Goal: Information Seeking & Learning: Check status

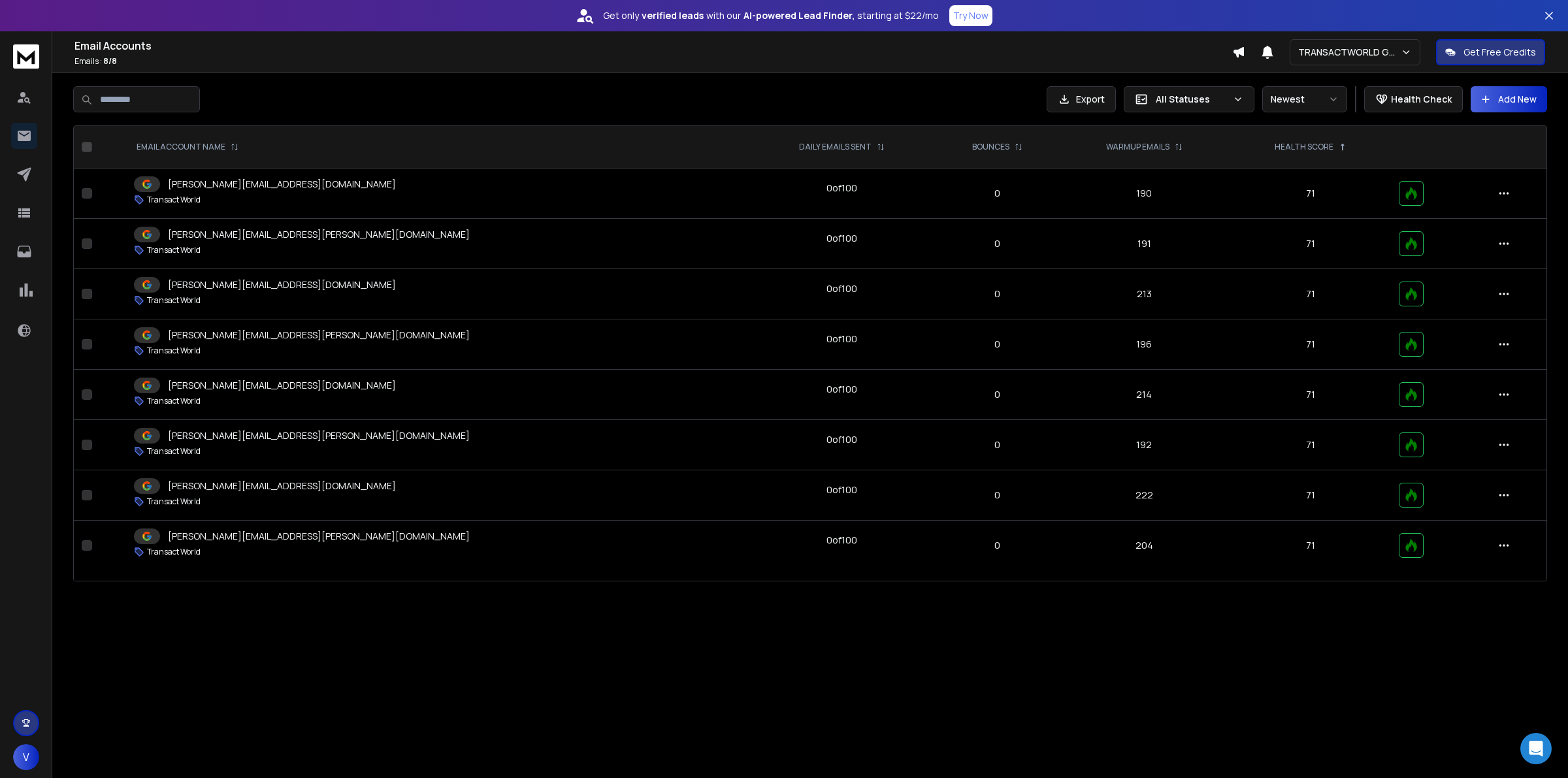
click at [827, 191] on div "0 of 100" at bounding box center [841, 188] width 30 height 13
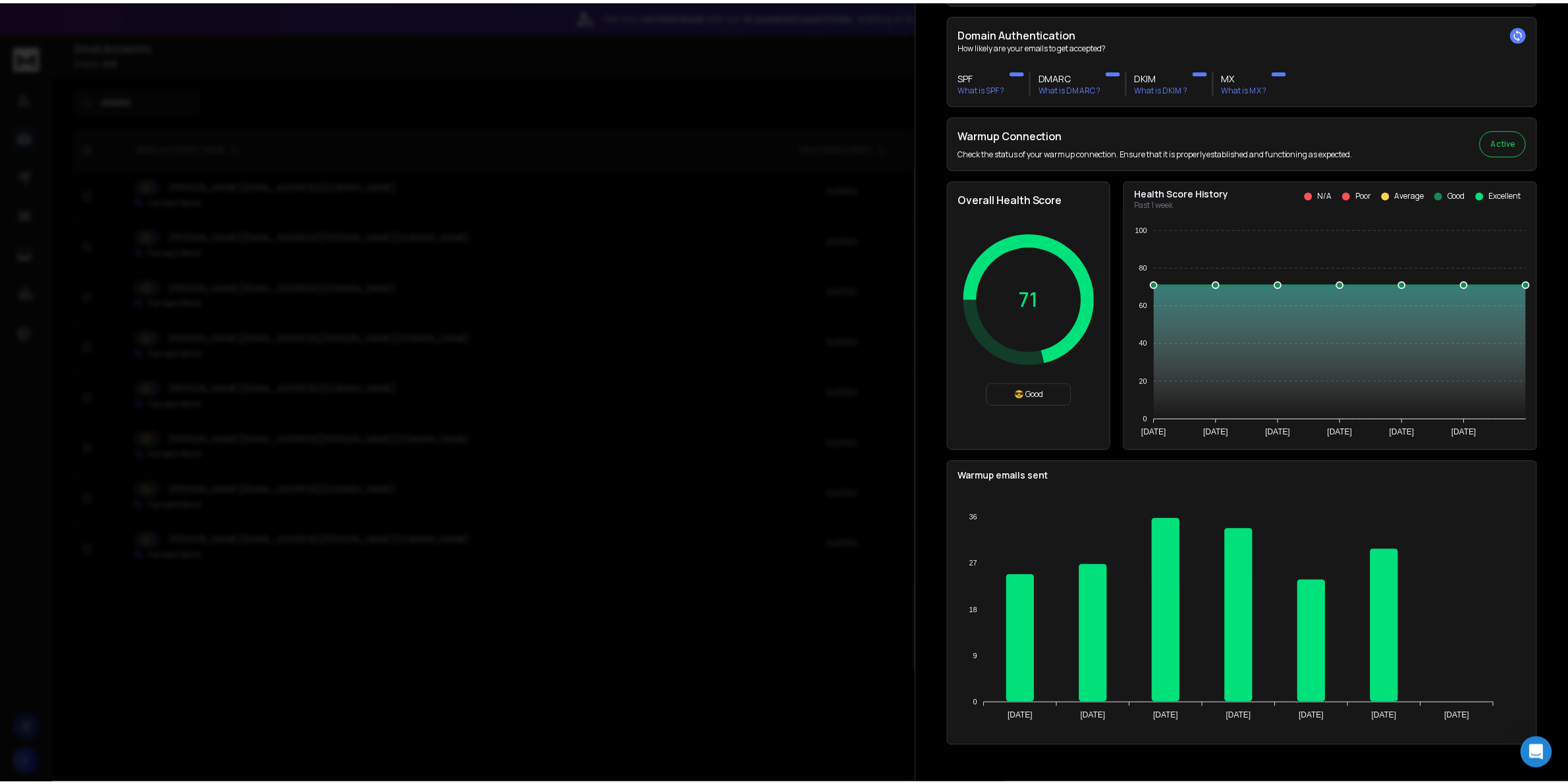
scroll to position [262, 0]
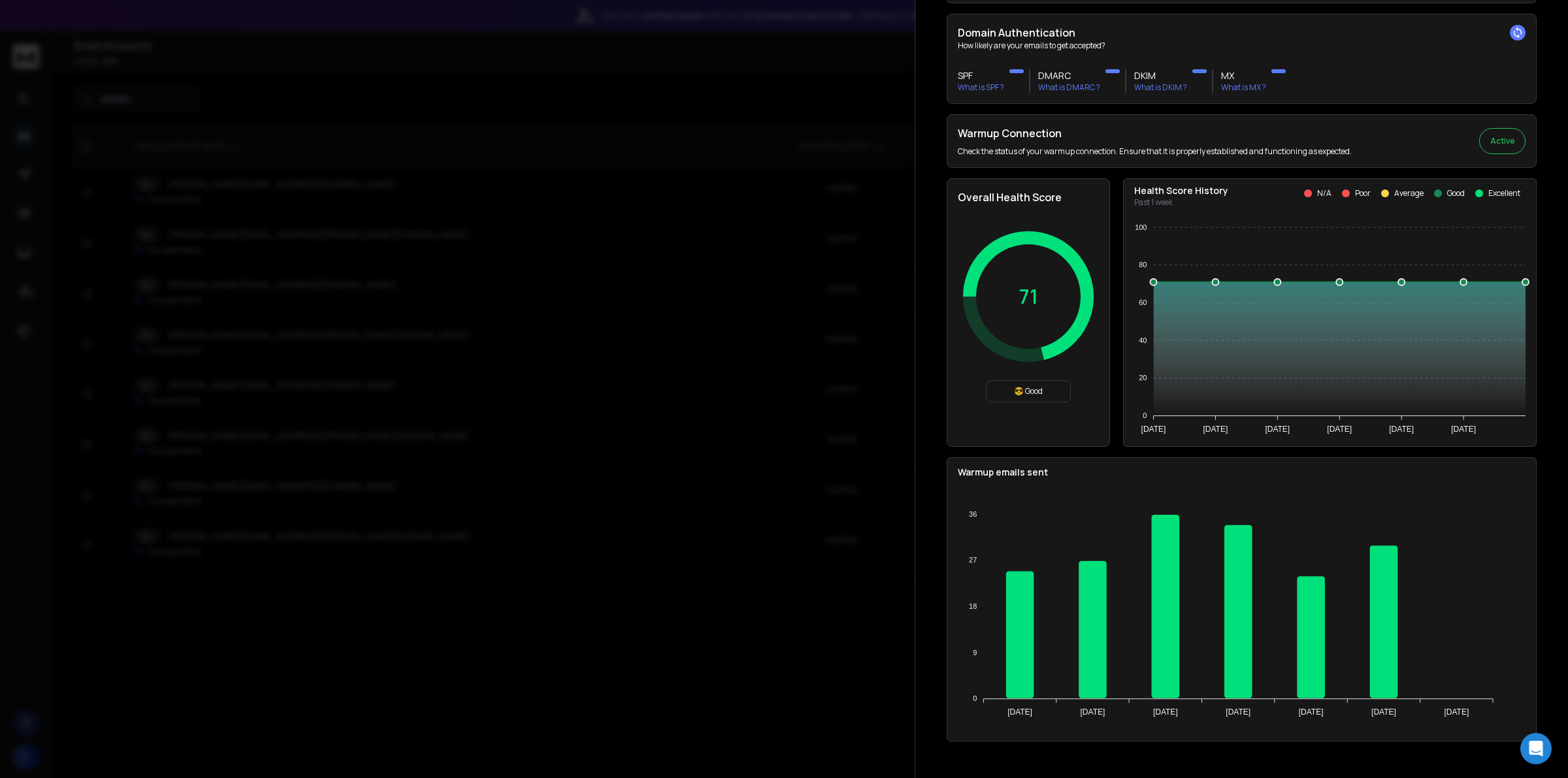
click at [678, 569] on div at bounding box center [784, 389] width 1568 height 778
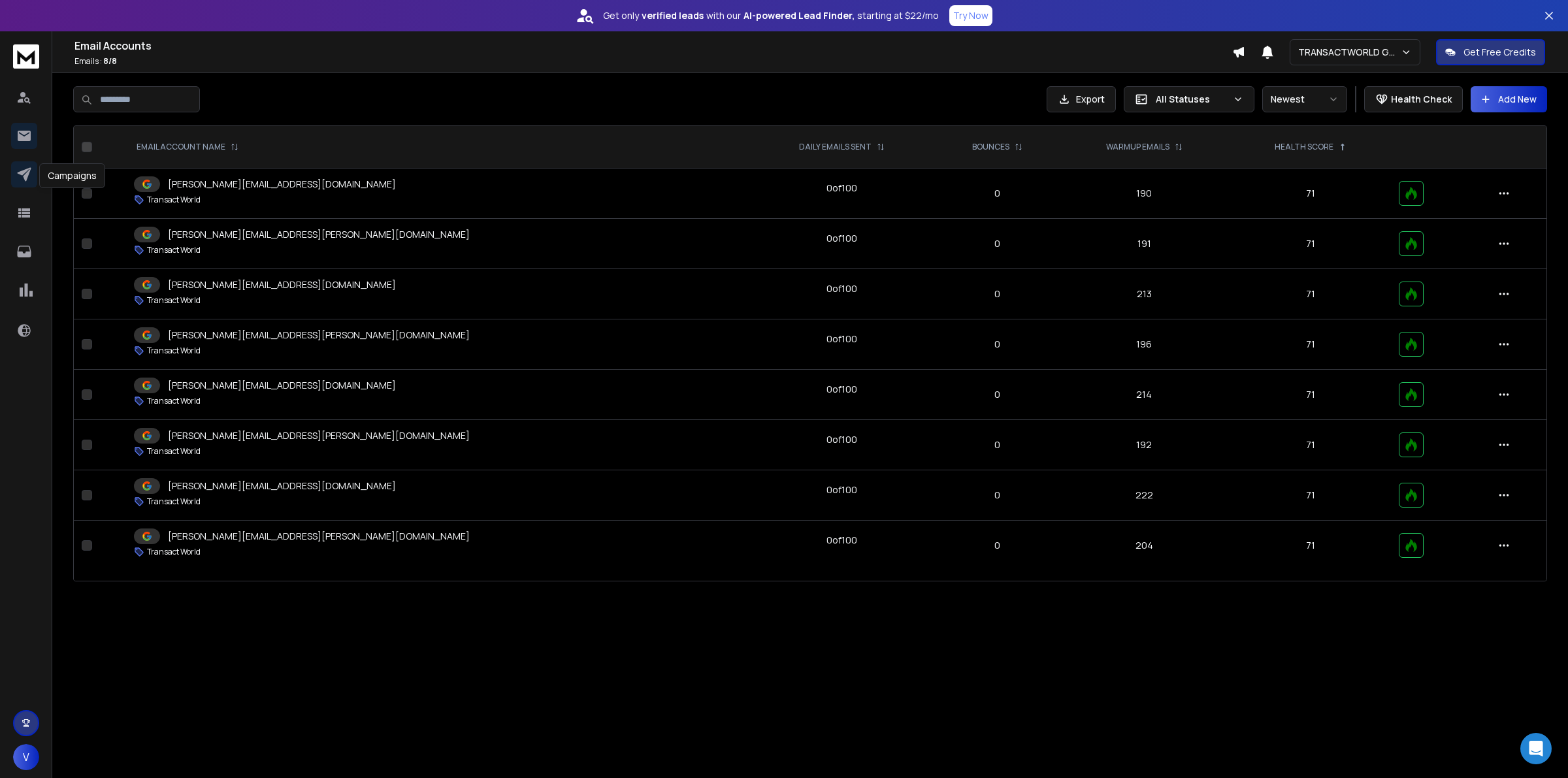
click at [14, 175] on link at bounding box center [25, 174] width 26 height 26
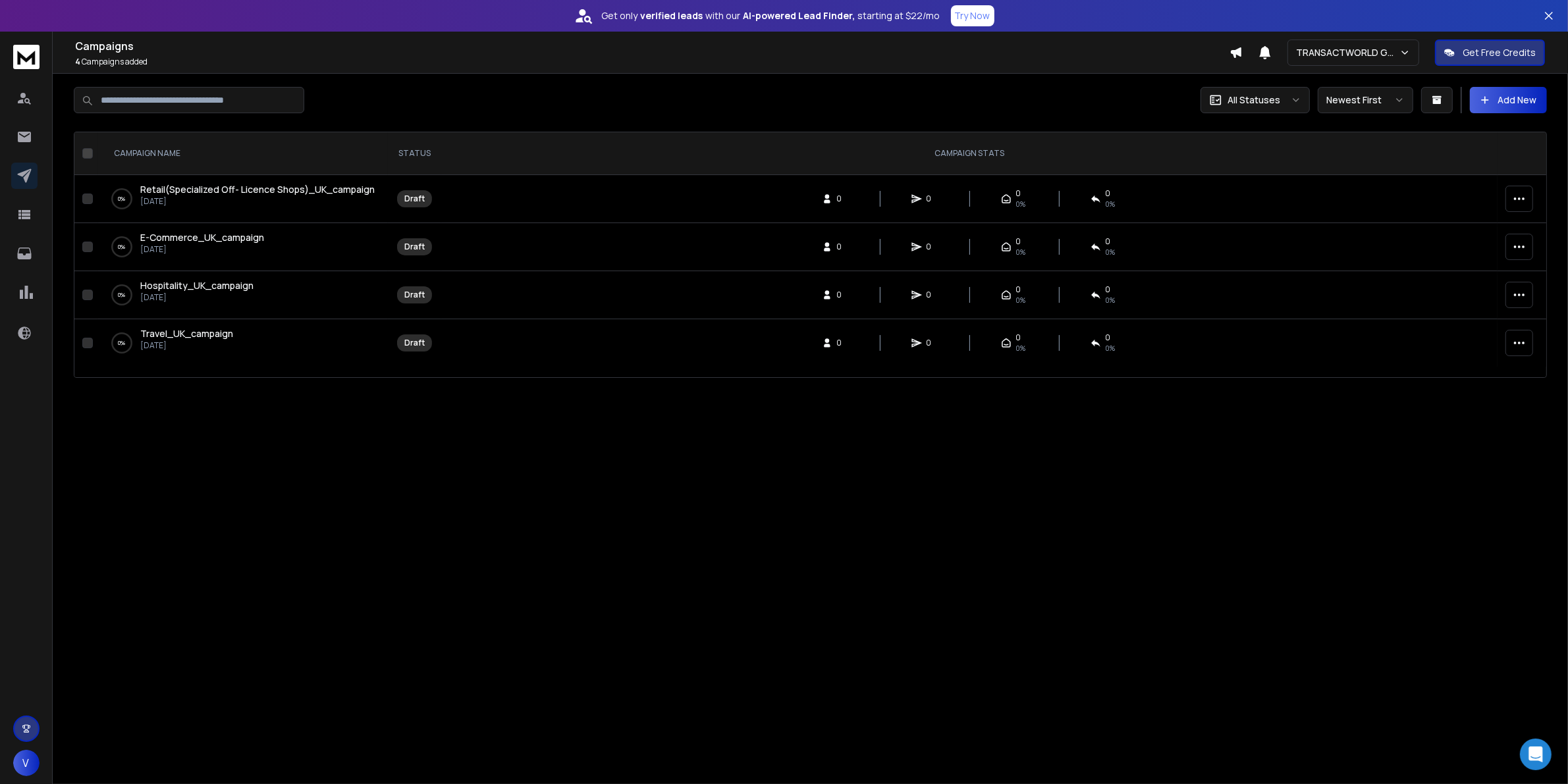
click at [165, 333] on span "Travel_UK_campaign" at bounding box center [187, 333] width 92 height 12
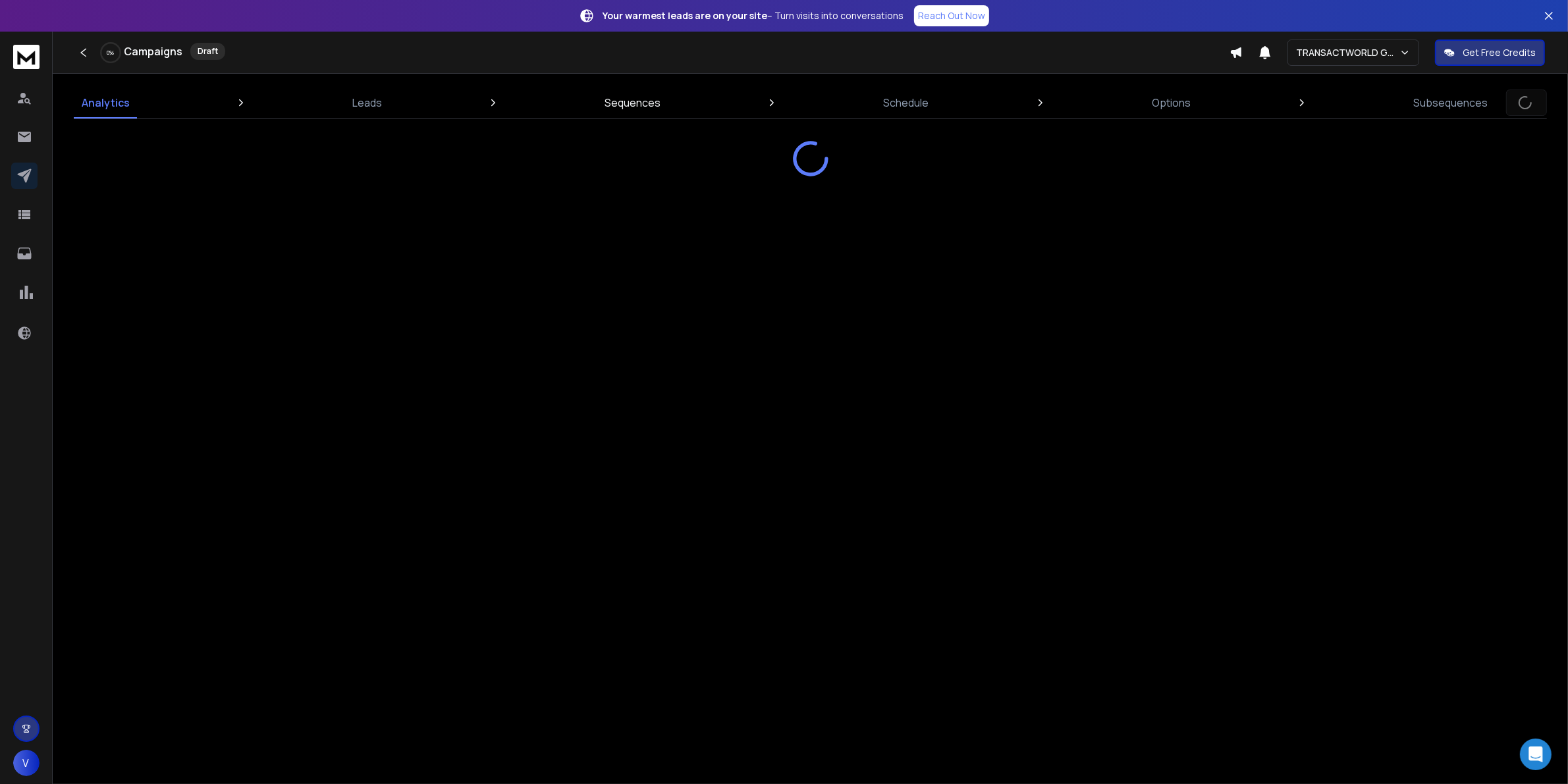
click at [617, 102] on p "Sequences" at bounding box center [632, 102] width 56 height 16
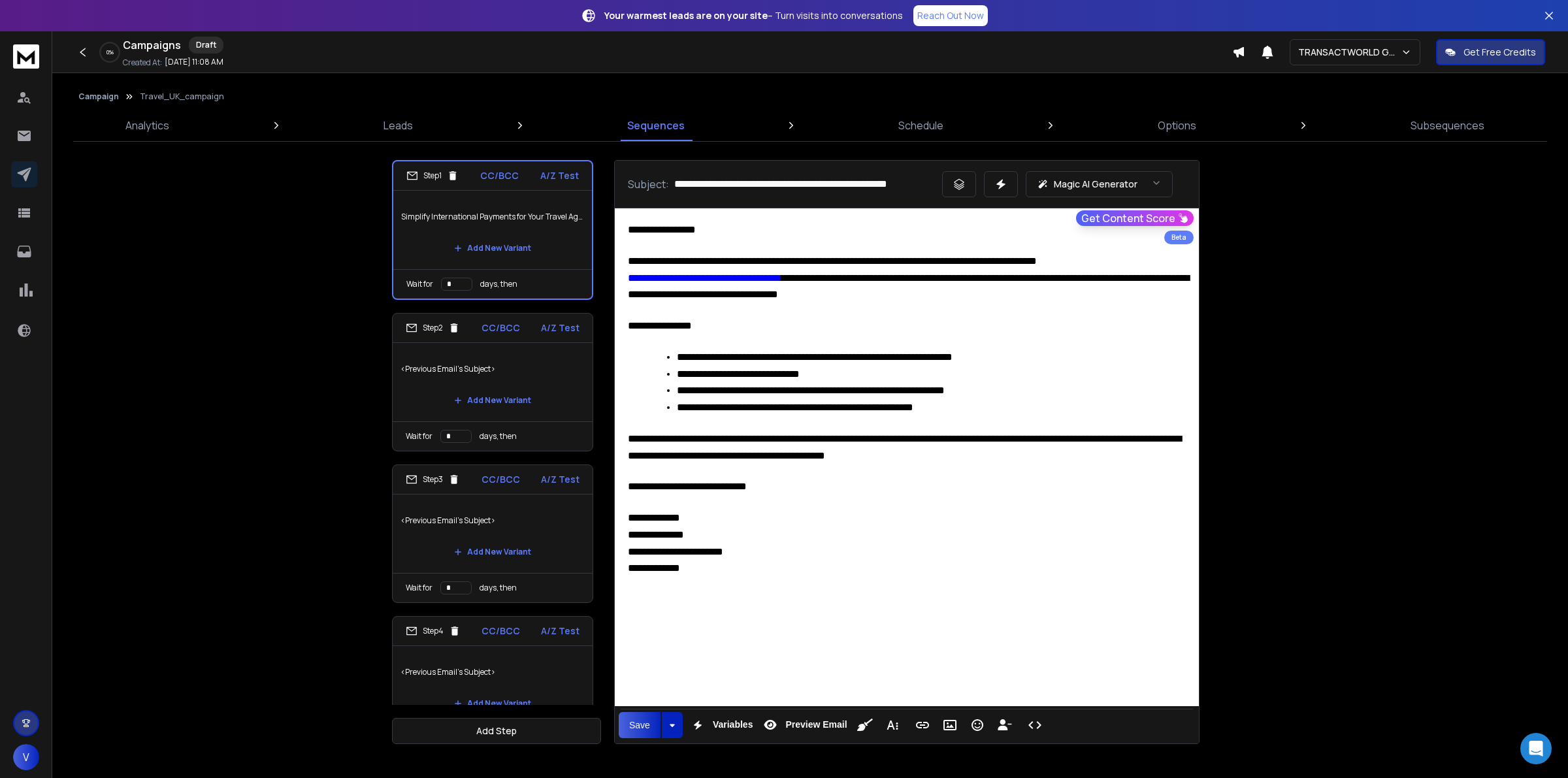
click at [492, 380] on p "<Previous Email's Subject>" at bounding box center [492, 369] width 184 height 37
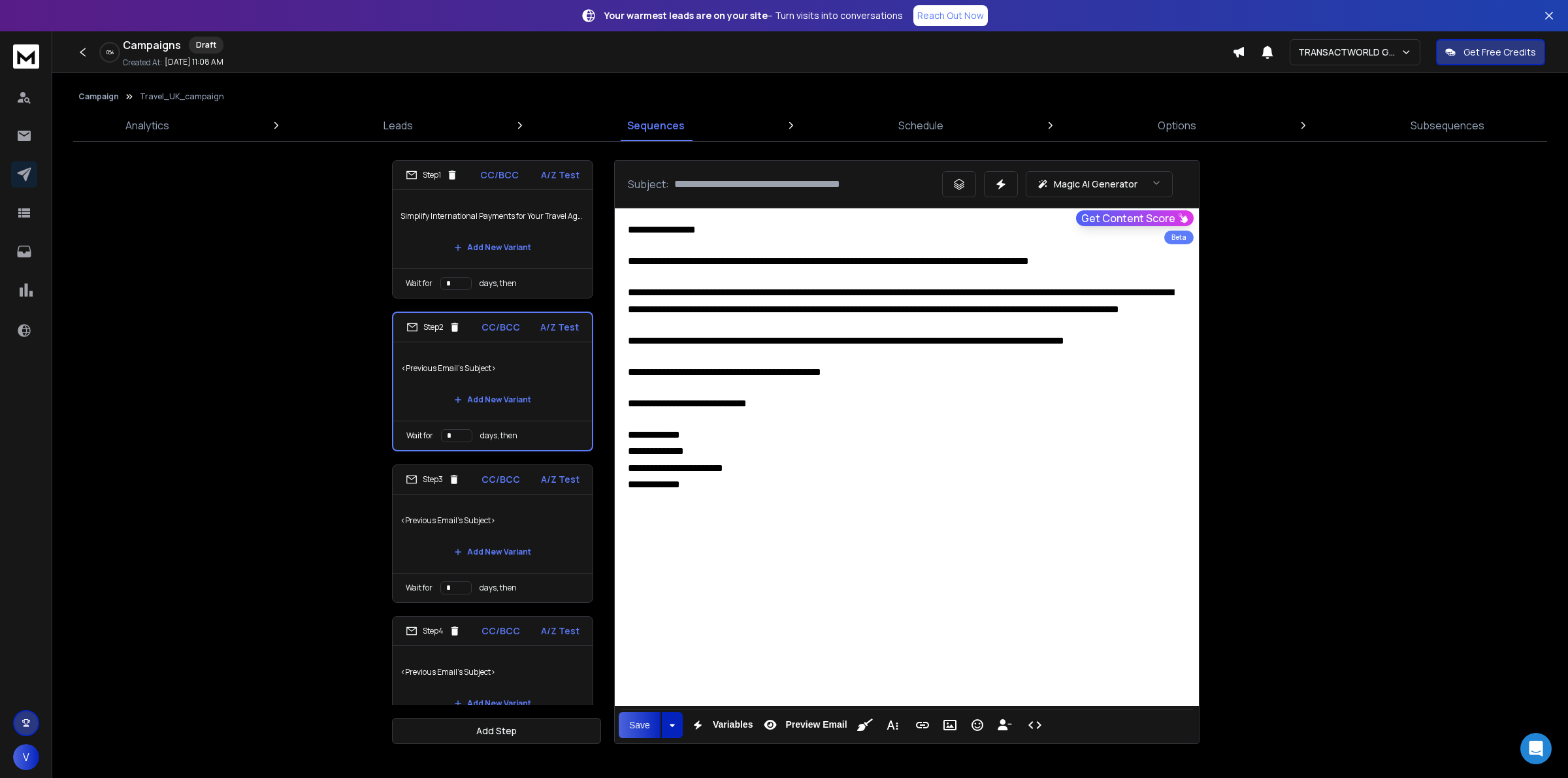
click at [531, 527] on p "<Previous Email's Subject>" at bounding box center [492, 520] width 184 height 37
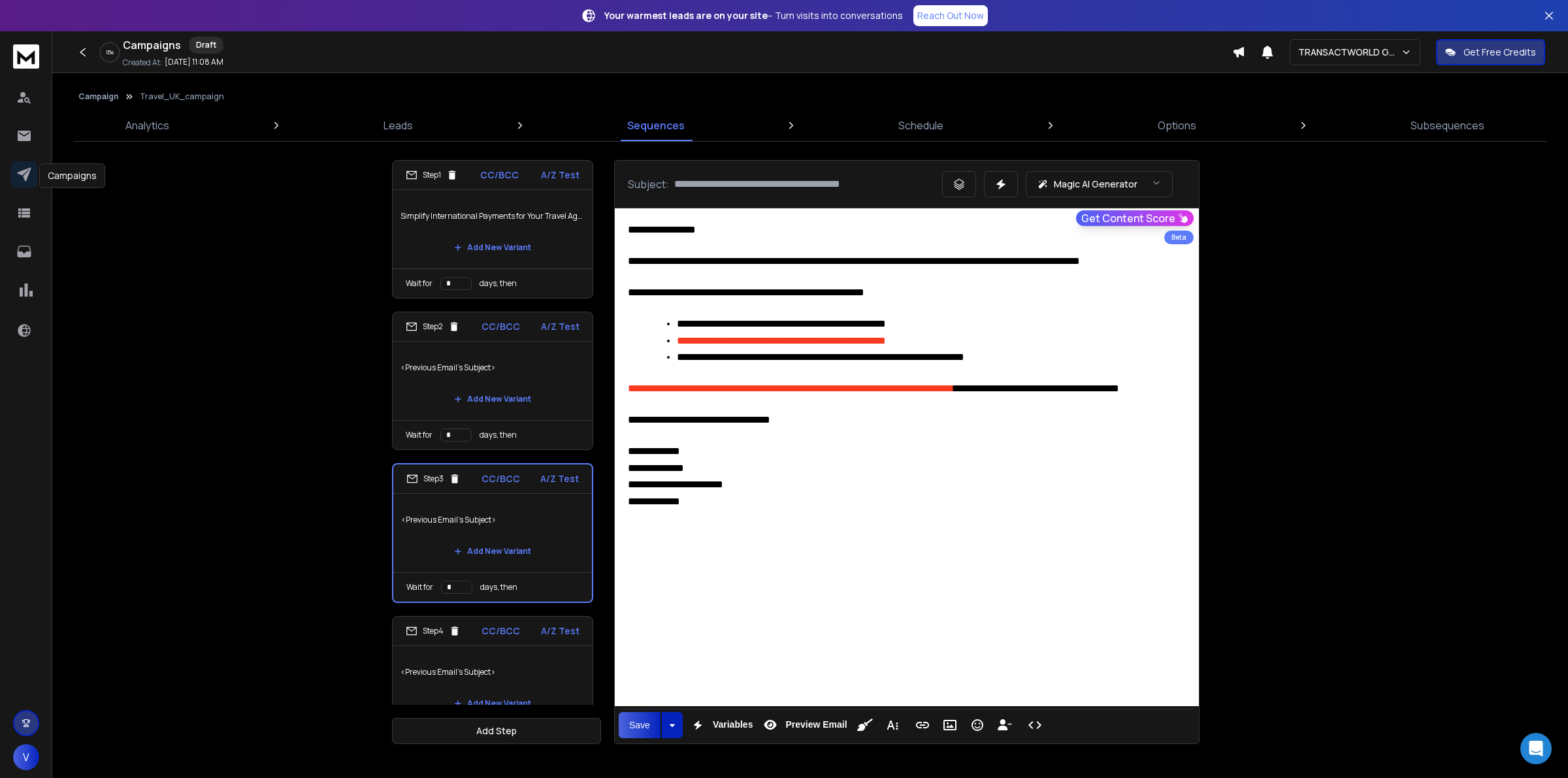
click at [23, 185] on link at bounding box center [25, 174] width 26 height 26
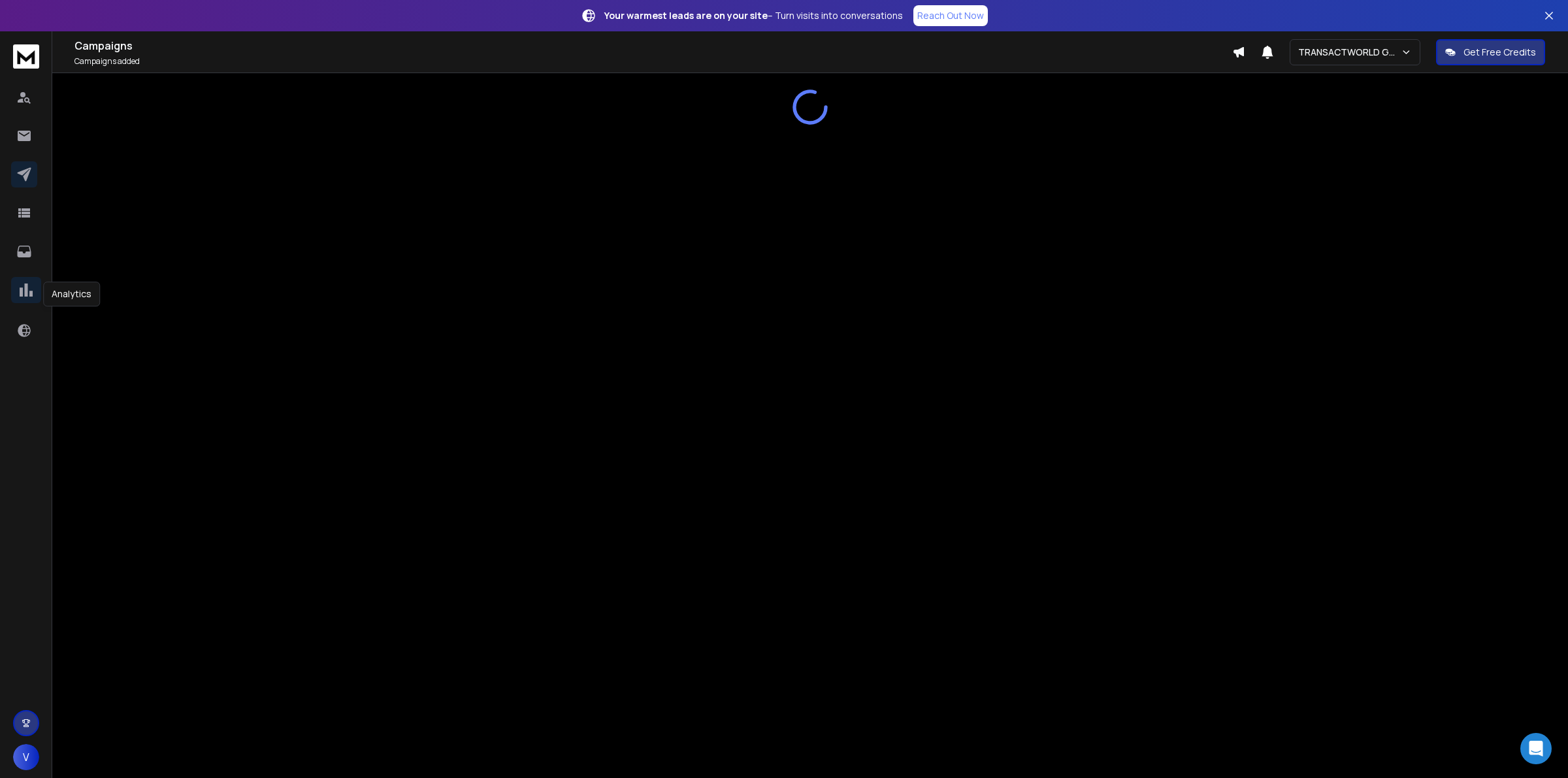
click at [23, 294] on icon at bounding box center [26, 290] width 20 height 20
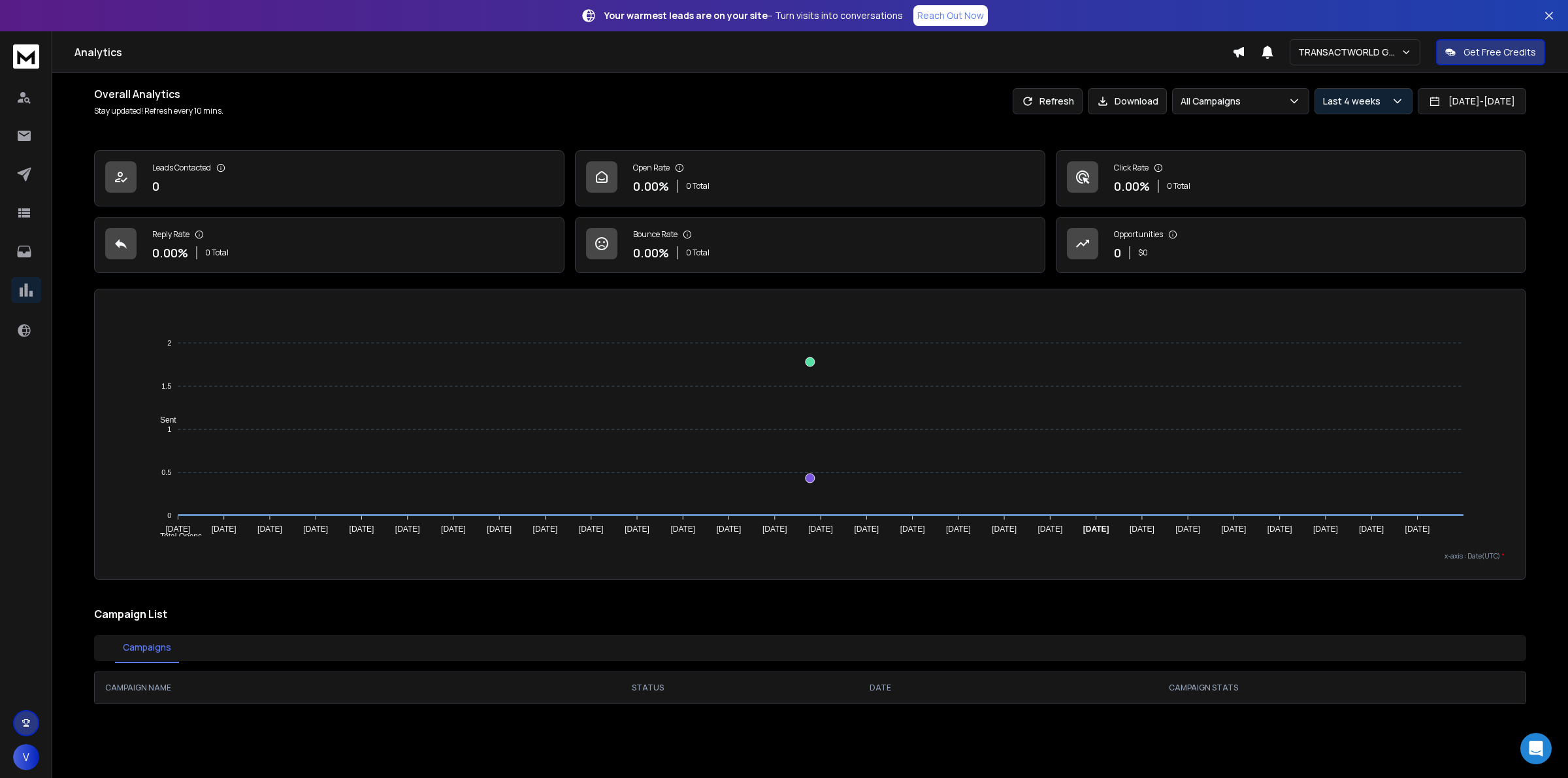
click at [1323, 102] on p "Last 4 weeks" at bounding box center [1354, 102] width 63 height 13
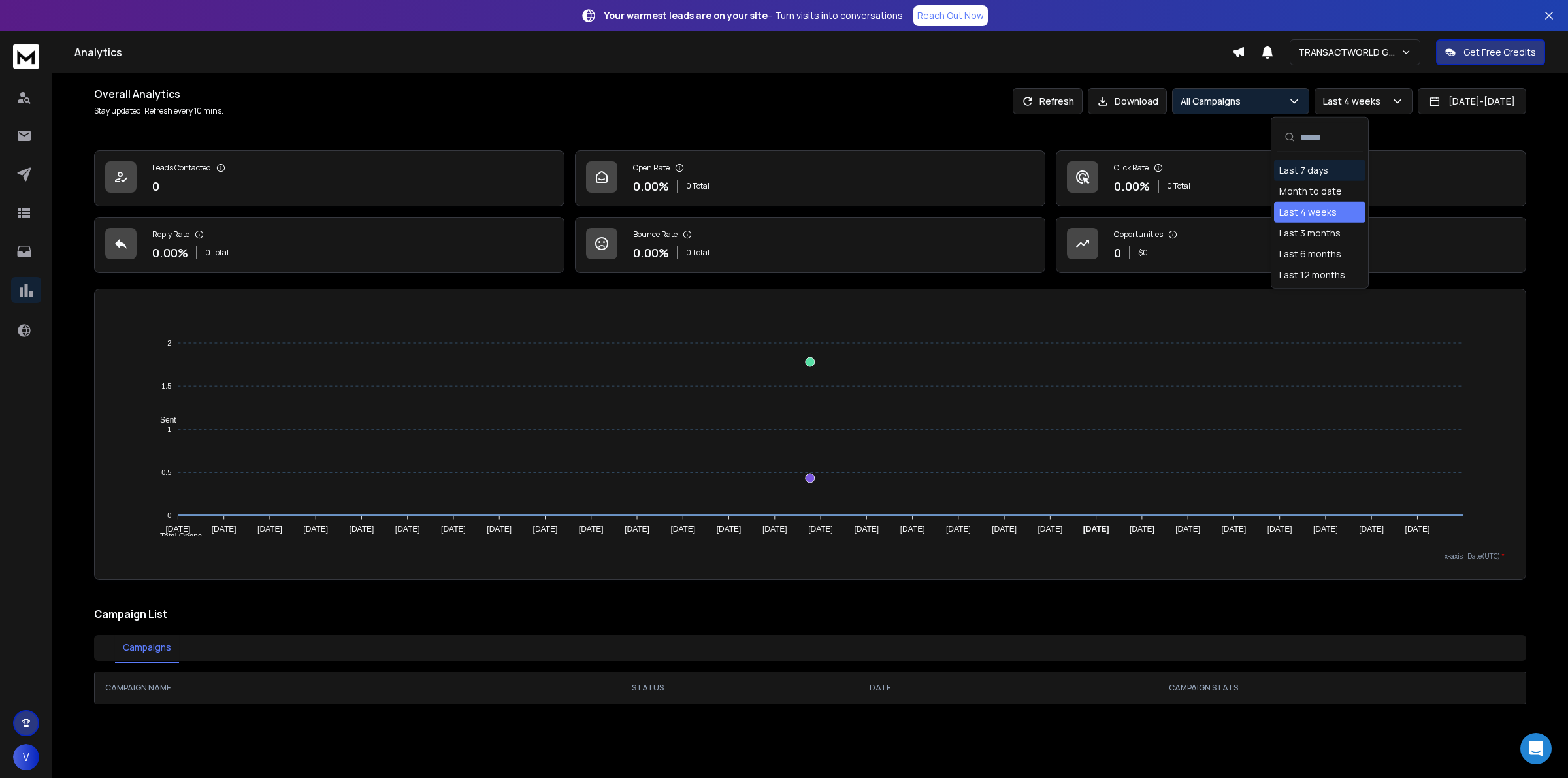
click at [1181, 103] on p "All Campaigns" at bounding box center [1213, 102] width 66 height 13
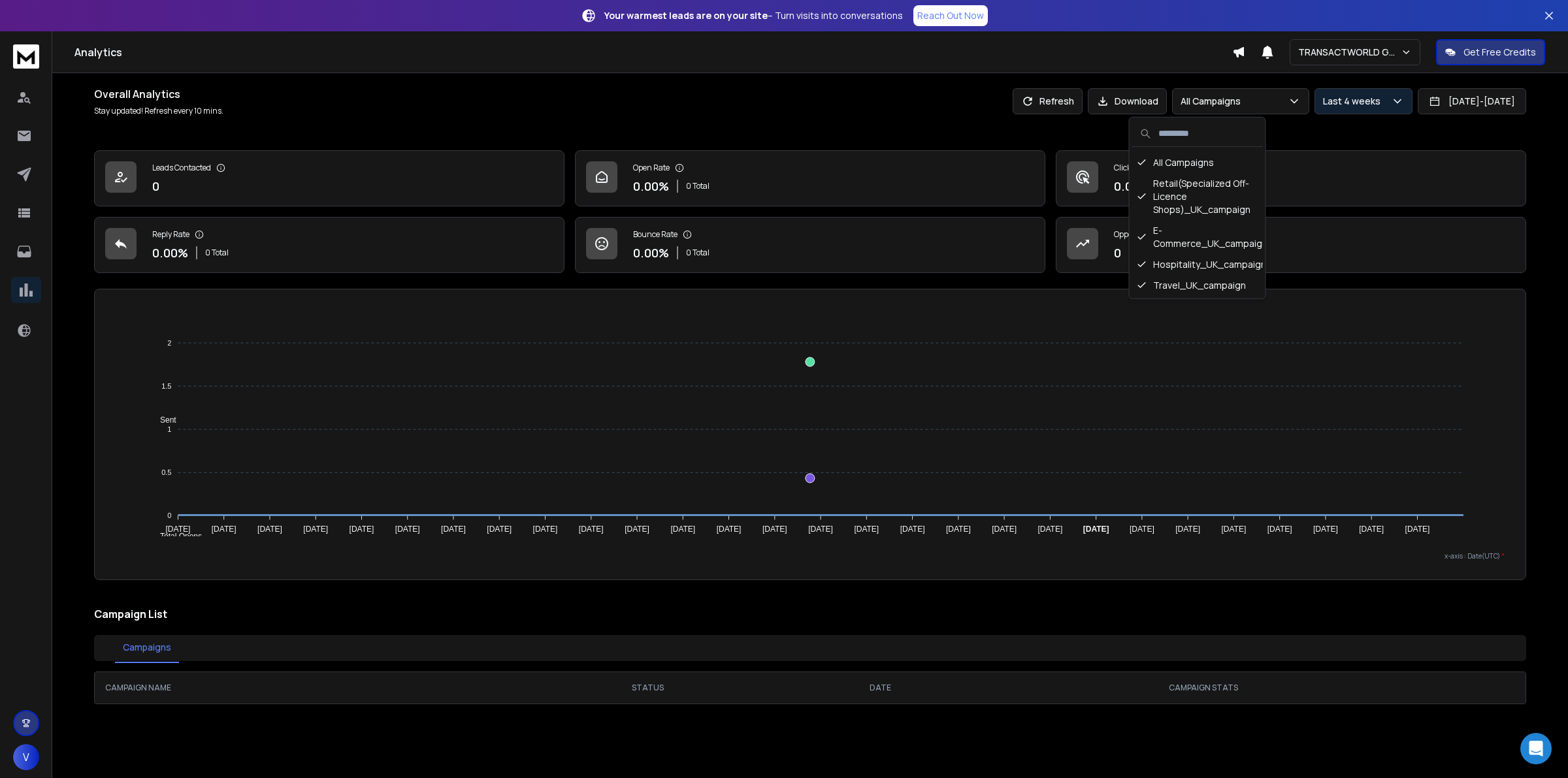
click at [1323, 105] on p "Last 4 weeks" at bounding box center [1354, 102] width 63 height 13
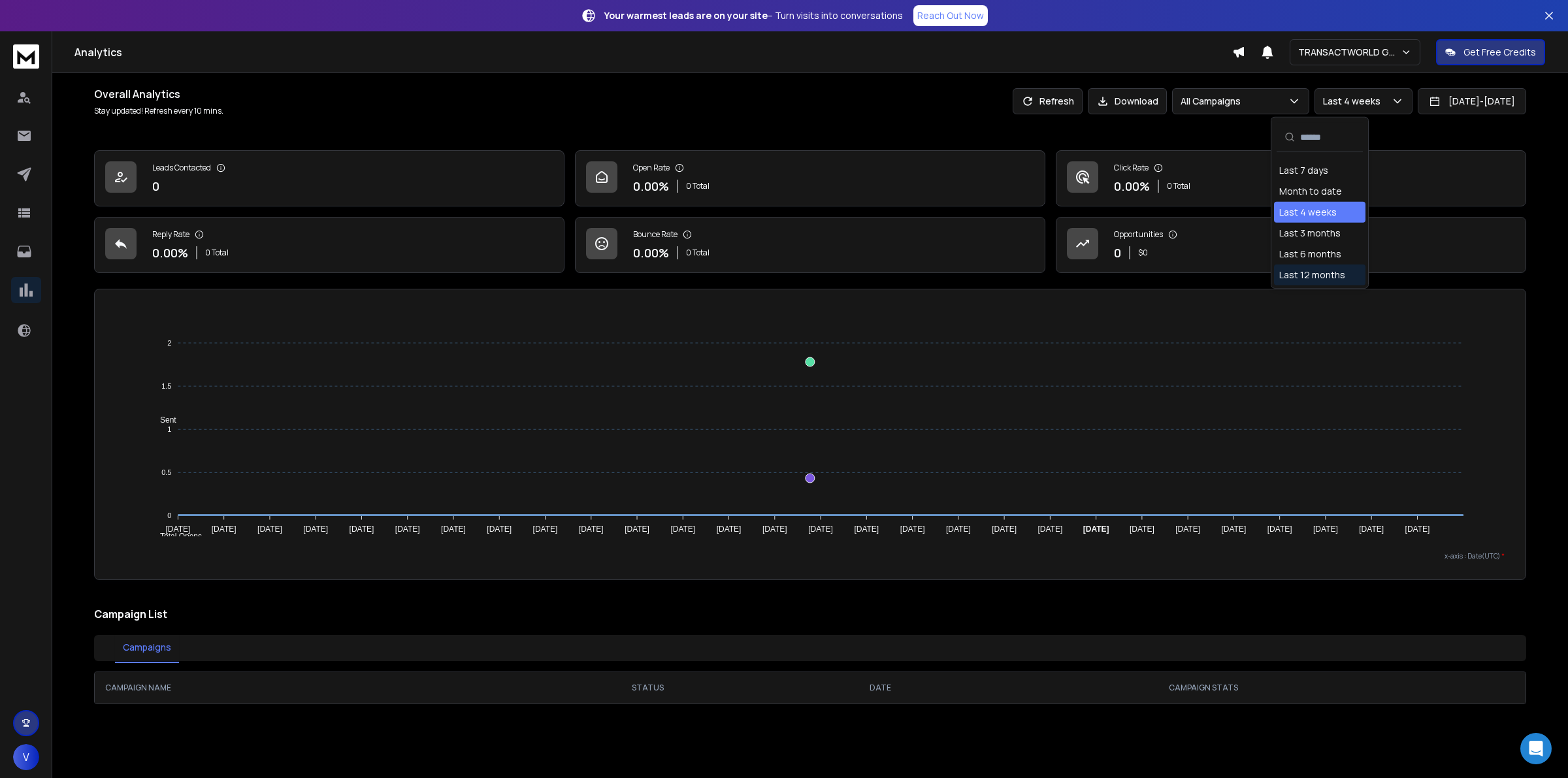
click at [1304, 274] on div "Last 12 months" at bounding box center [1312, 275] width 66 height 13
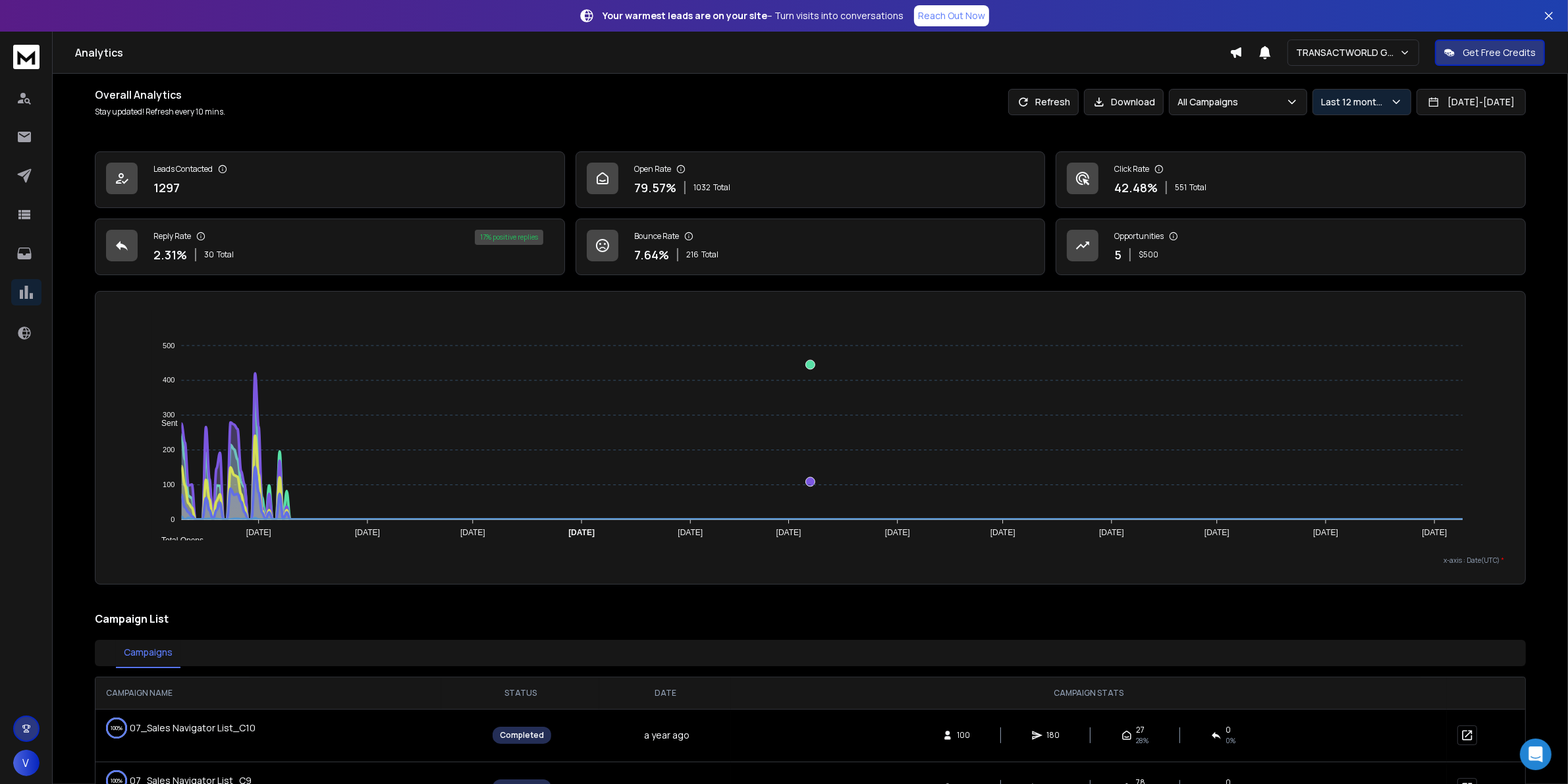
click at [1321, 106] on p "Last 12 months" at bounding box center [1356, 102] width 69 height 13
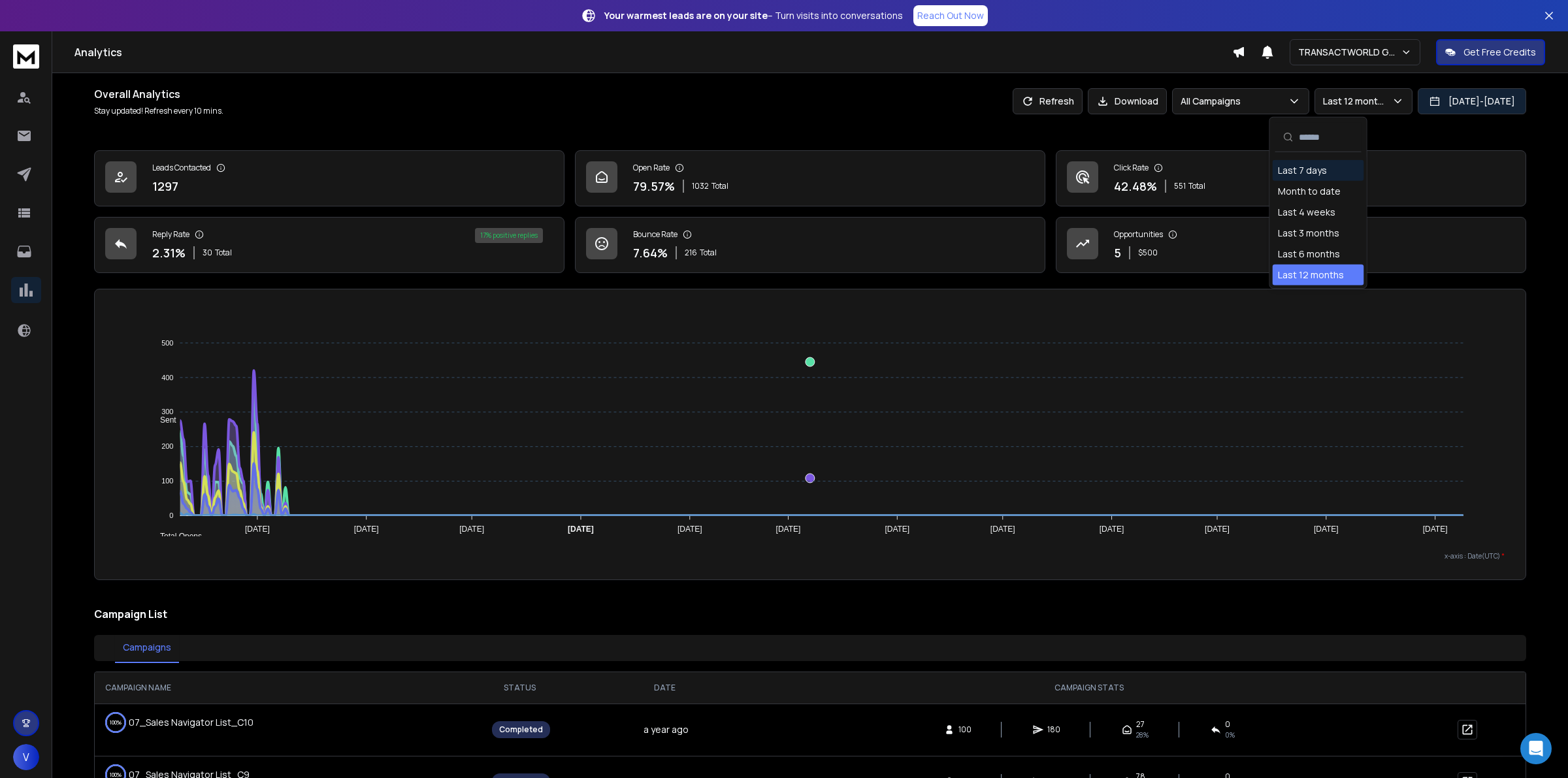
click at [1452, 105] on button "[DATE] - [DATE]" at bounding box center [1472, 102] width 108 height 26
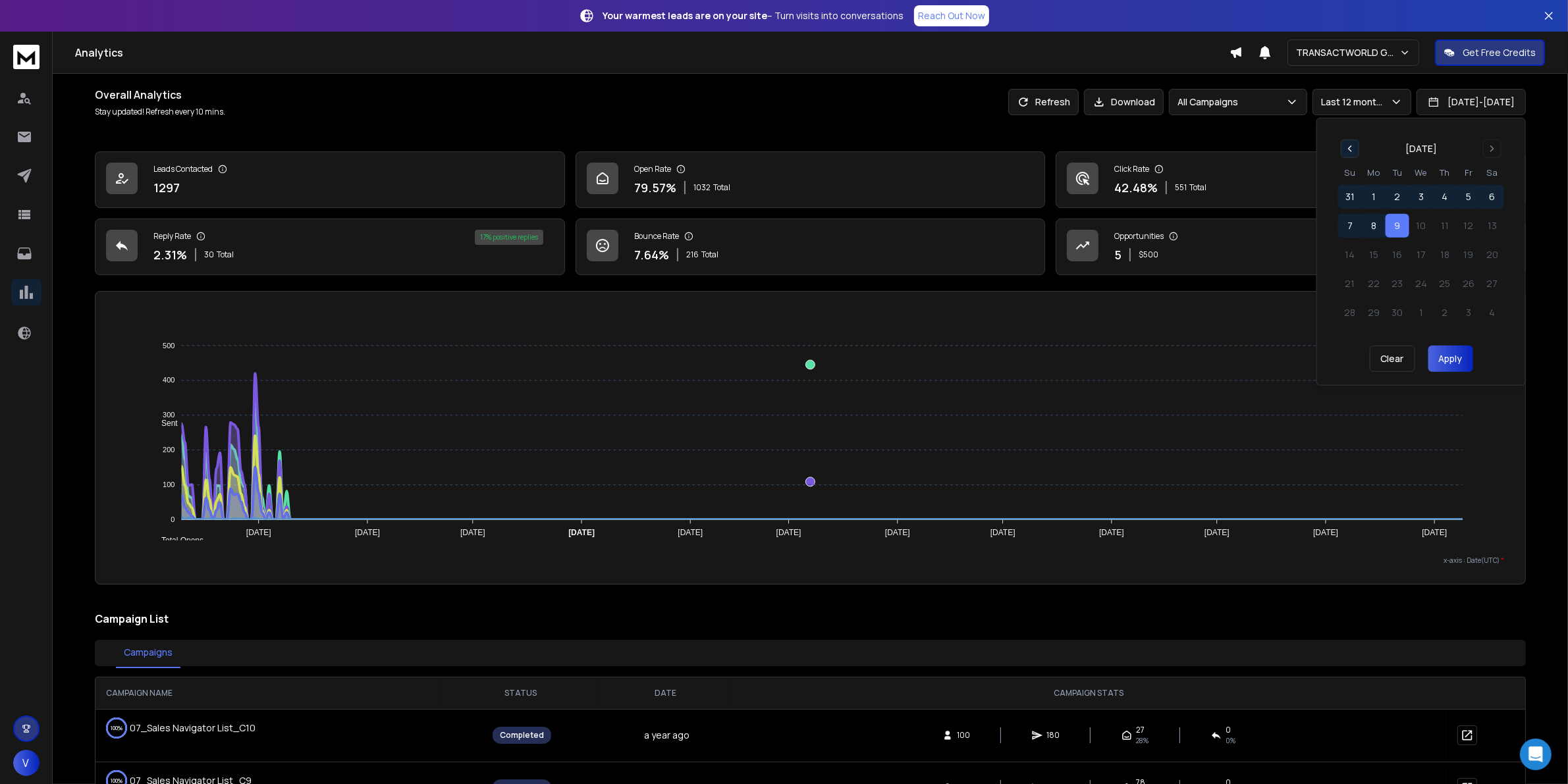
click at [1352, 149] on icon "Go to previous month" at bounding box center [1350, 149] width 11 height 11
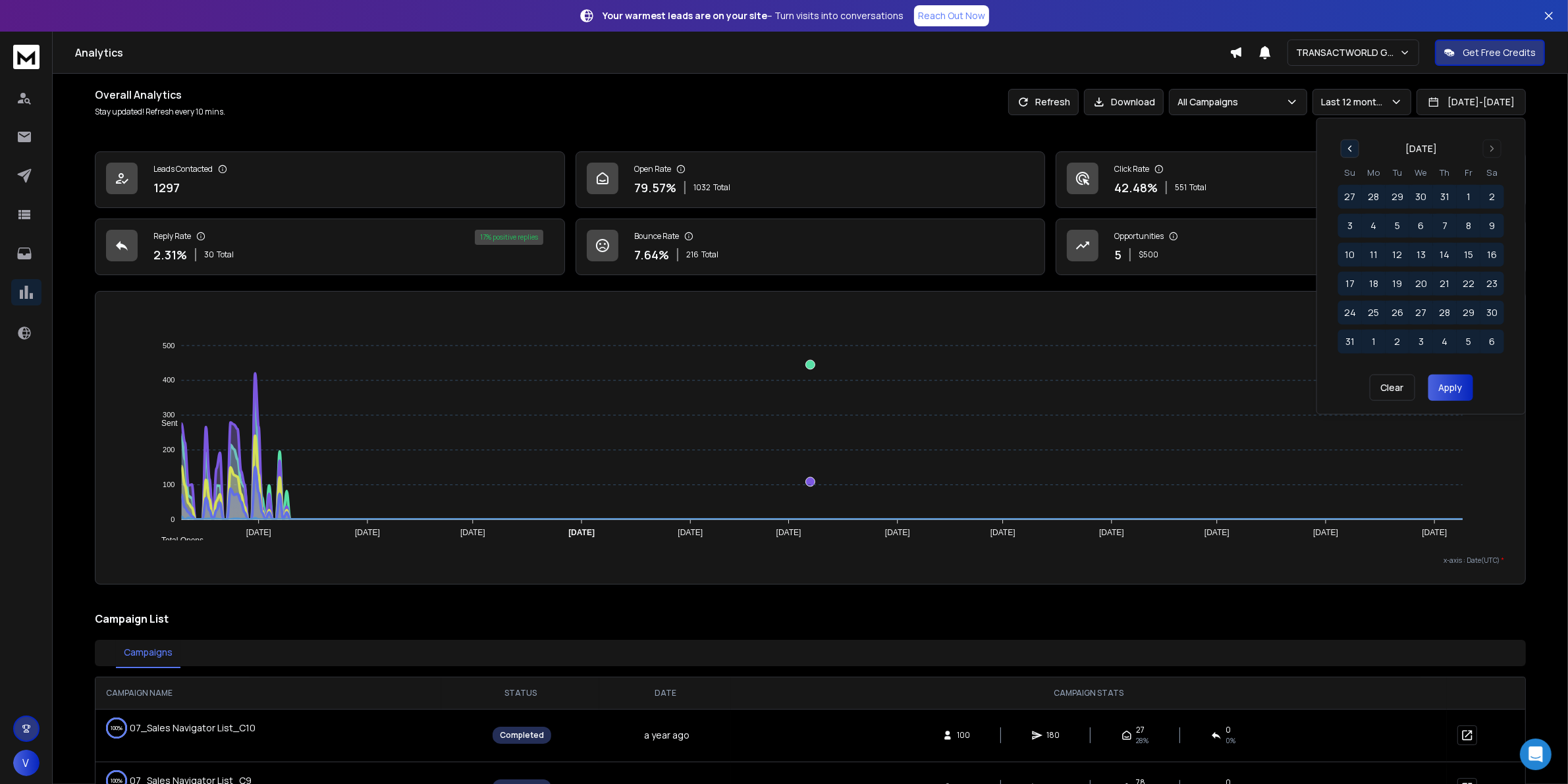
click at [1352, 149] on icon "Go to previous month" at bounding box center [1350, 149] width 11 height 11
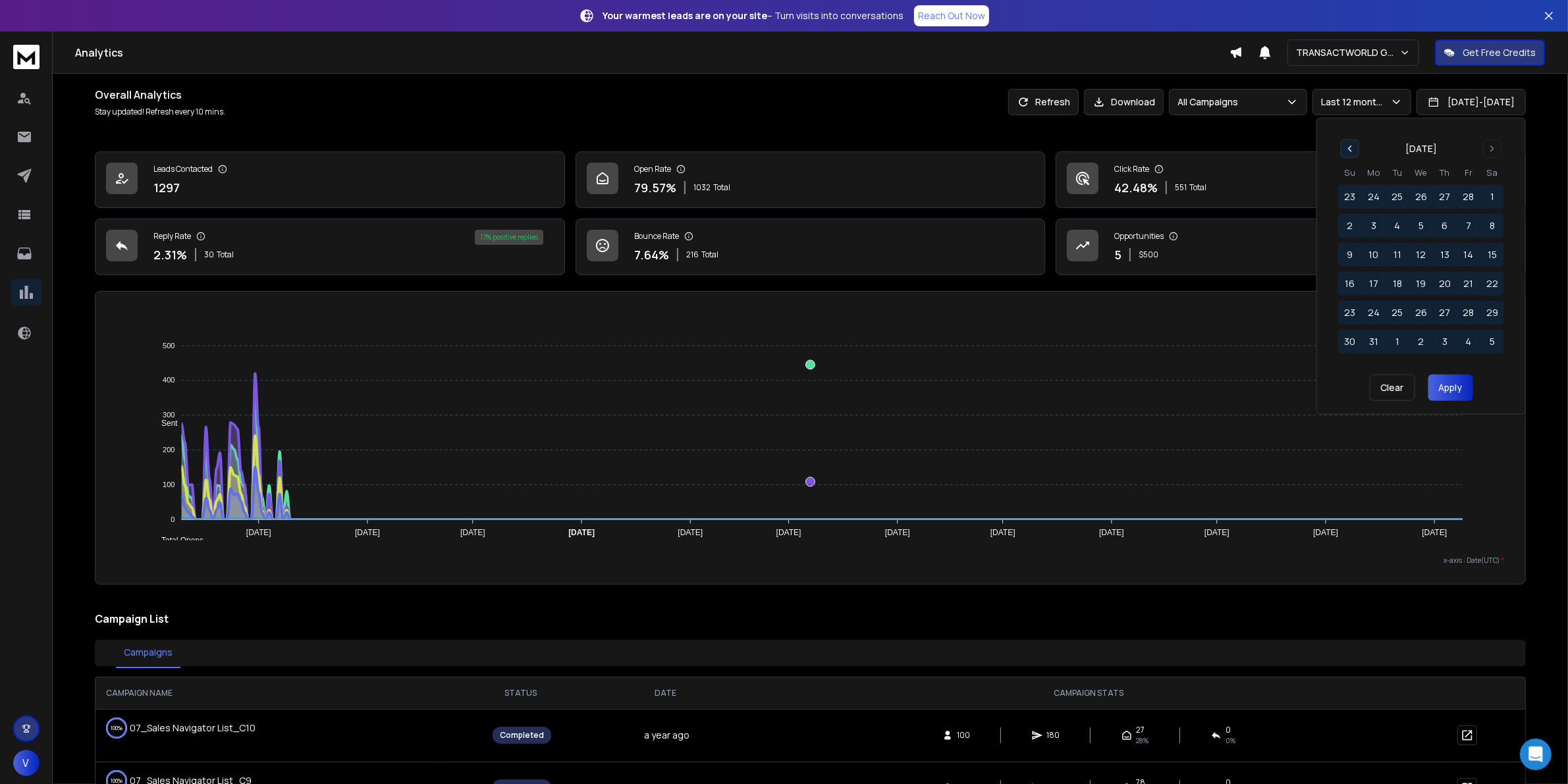
click at [1352, 149] on icon "Go to previous month" at bounding box center [1350, 149] width 11 height 11
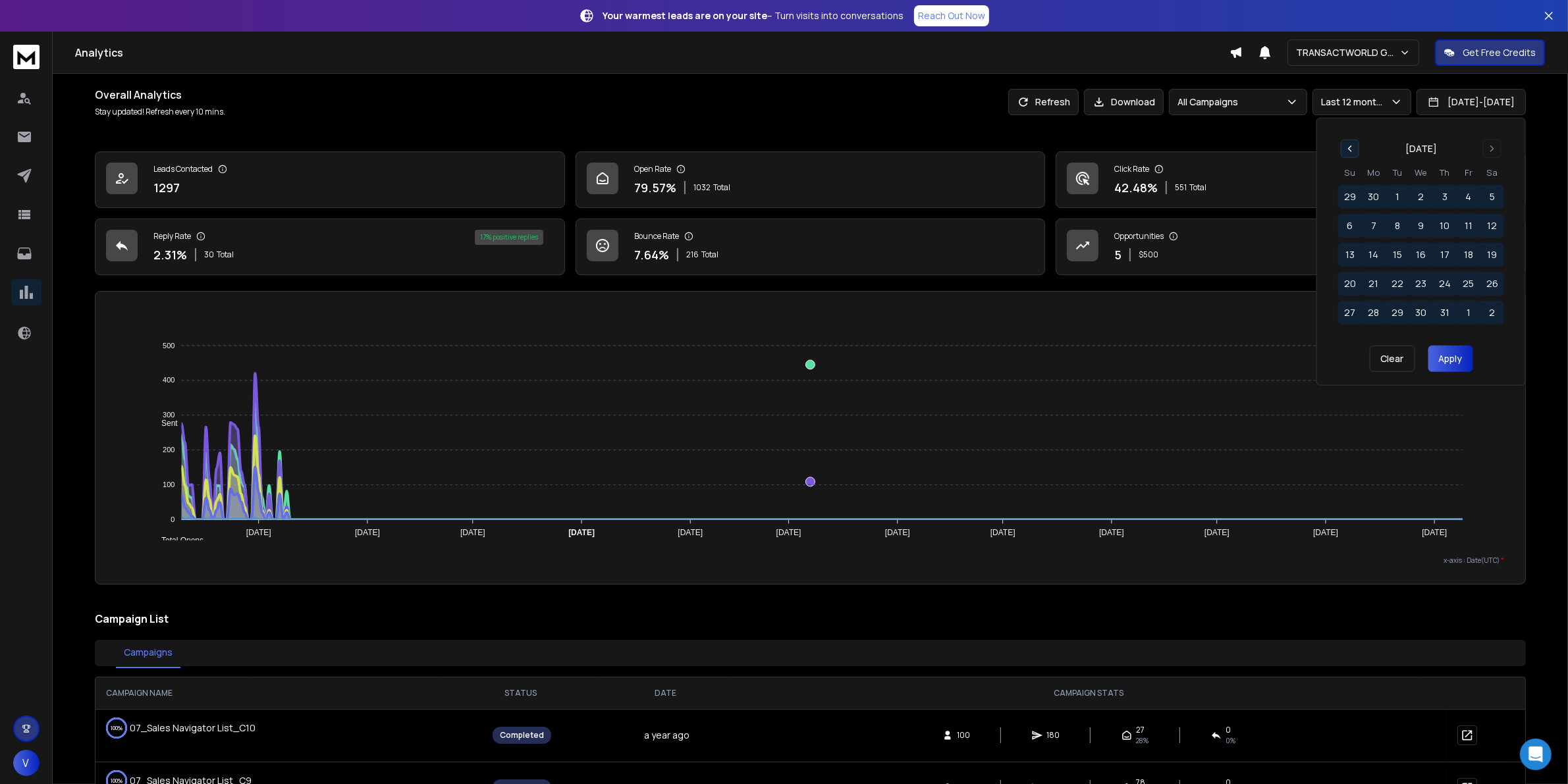
click at [1352, 149] on icon "Go to previous month" at bounding box center [1350, 149] width 11 height 11
click at [1348, 193] on button "1" at bounding box center [1350, 196] width 24 height 24
click at [1490, 144] on icon "Go to next month" at bounding box center [1492, 149] width 11 height 11
click at [1446, 307] on button "31" at bounding box center [1444, 312] width 24 height 24
click at [1449, 356] on button "Apply" at bounding box center [1450, 359] width 45 height 26
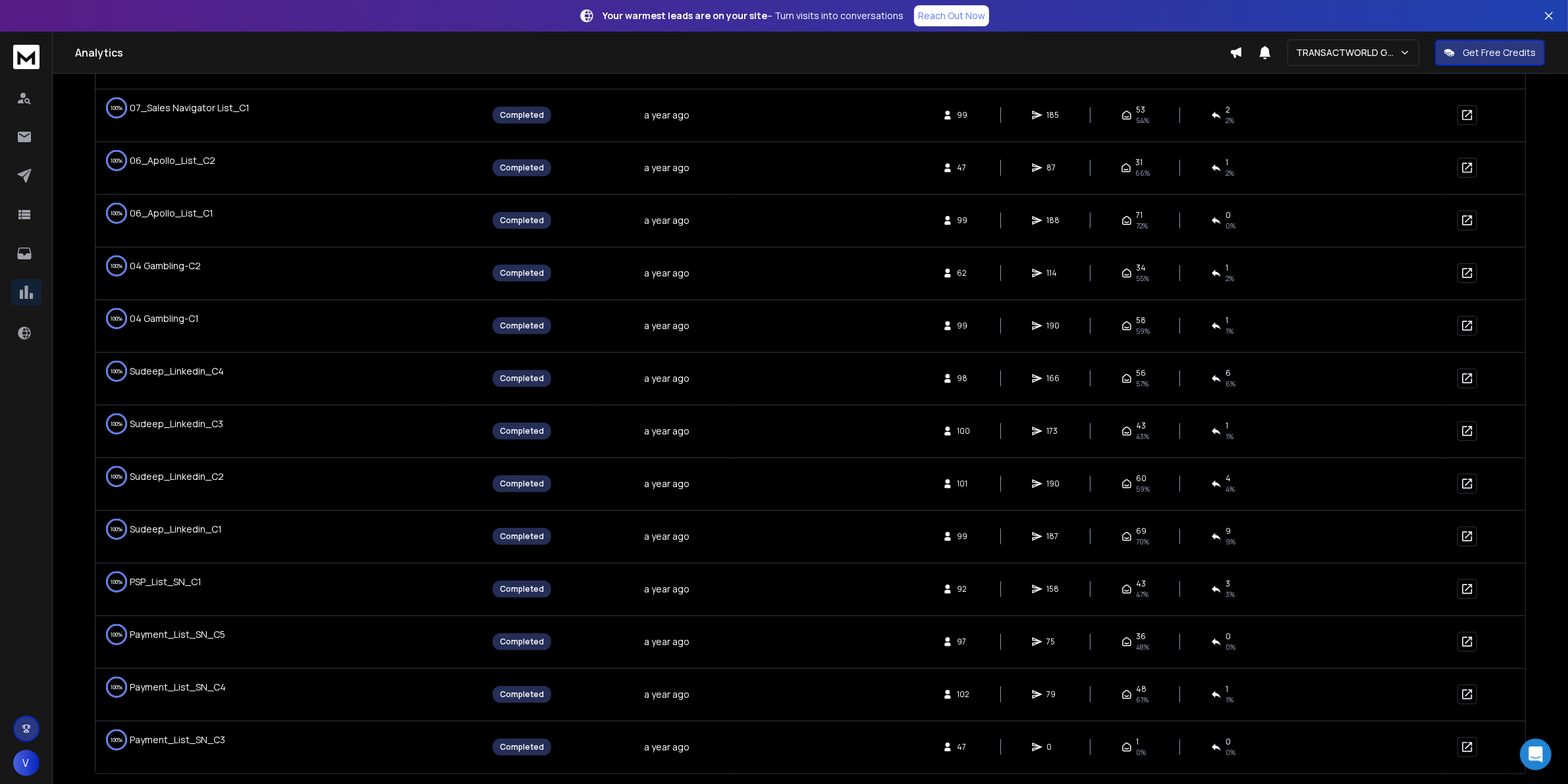
scroll to position [1098, 0]
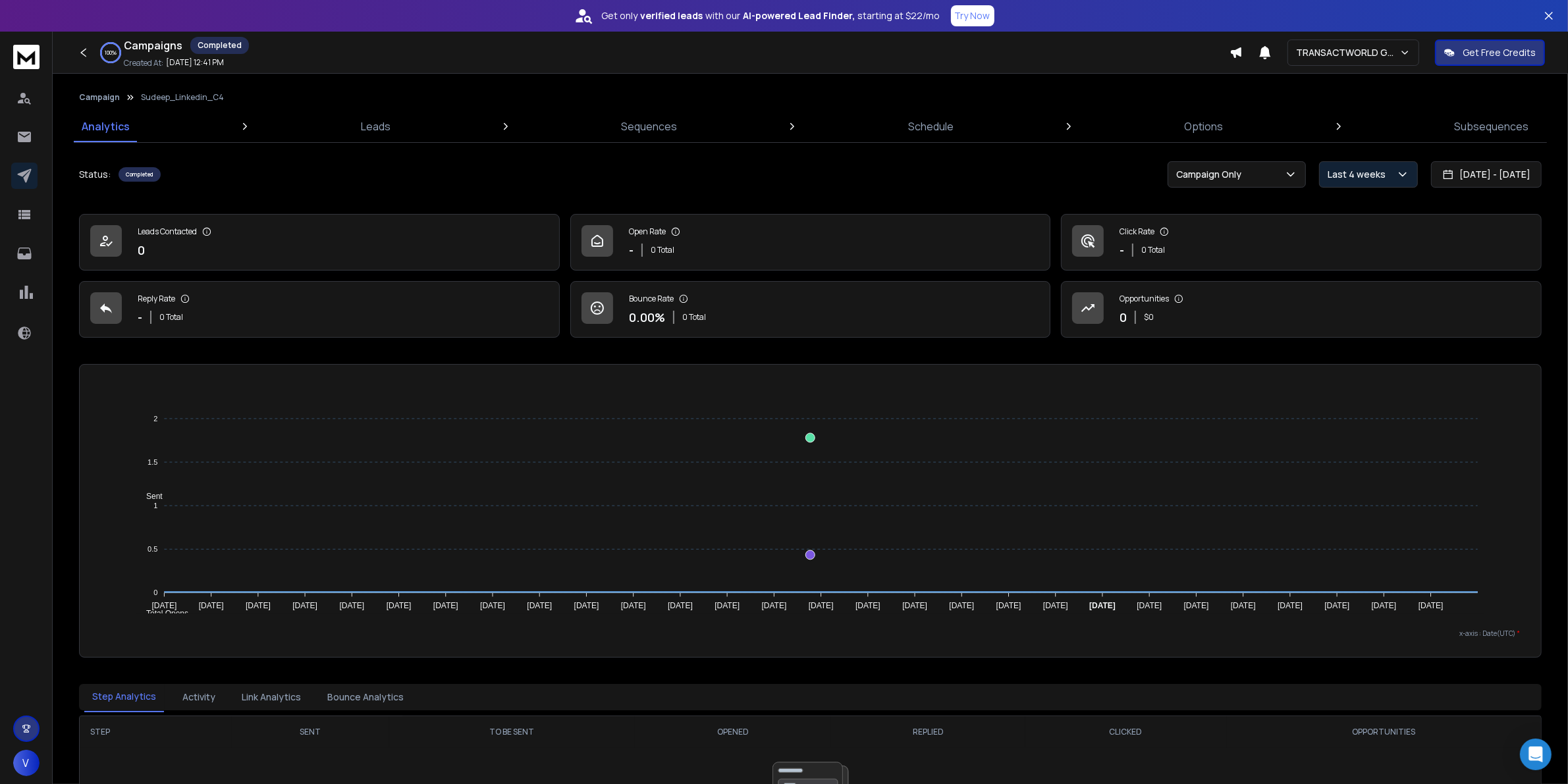
click at [1334, 175] on p "Last 4 weeks" at bounding box center [1359, 174] width 64 height 13
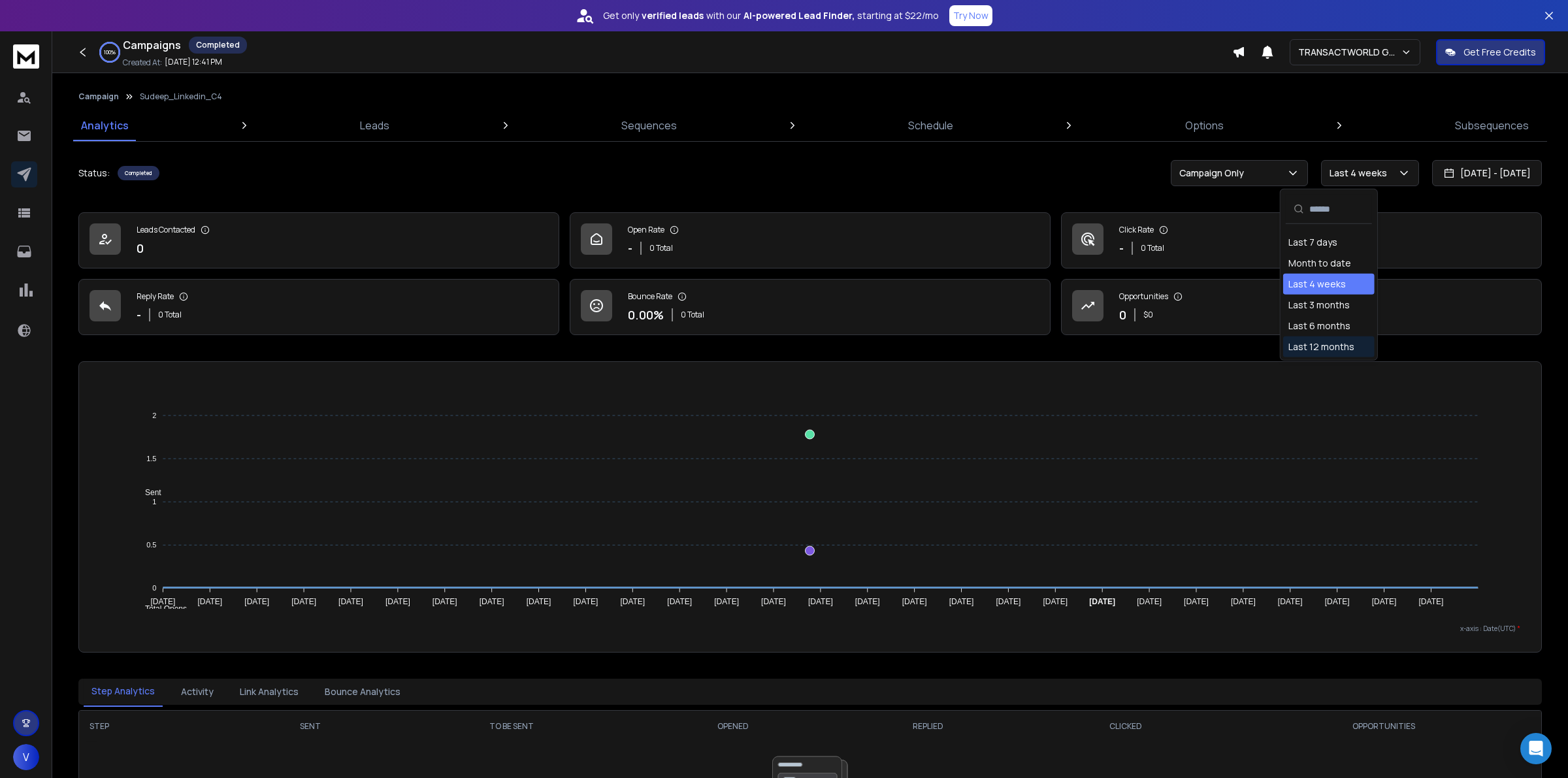
click at [1321, 350] on div "Last 12 months" at bounding box center [1321, 347] width 66 height 13
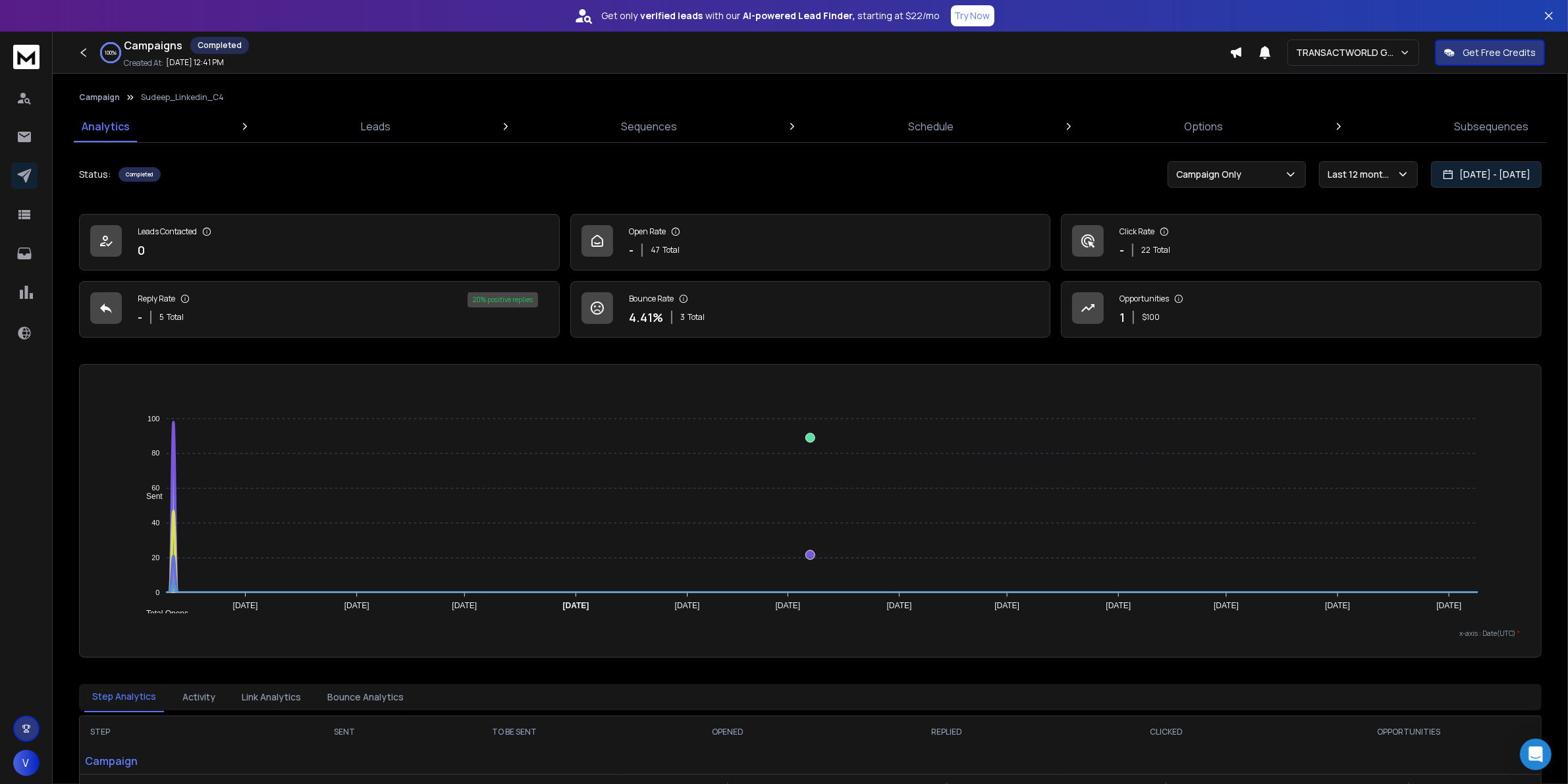
click at [1449, 180] on button "09 Sep 2024 - 09 Sep 2025" at bounding box center [1486, 174] width 111 height 26
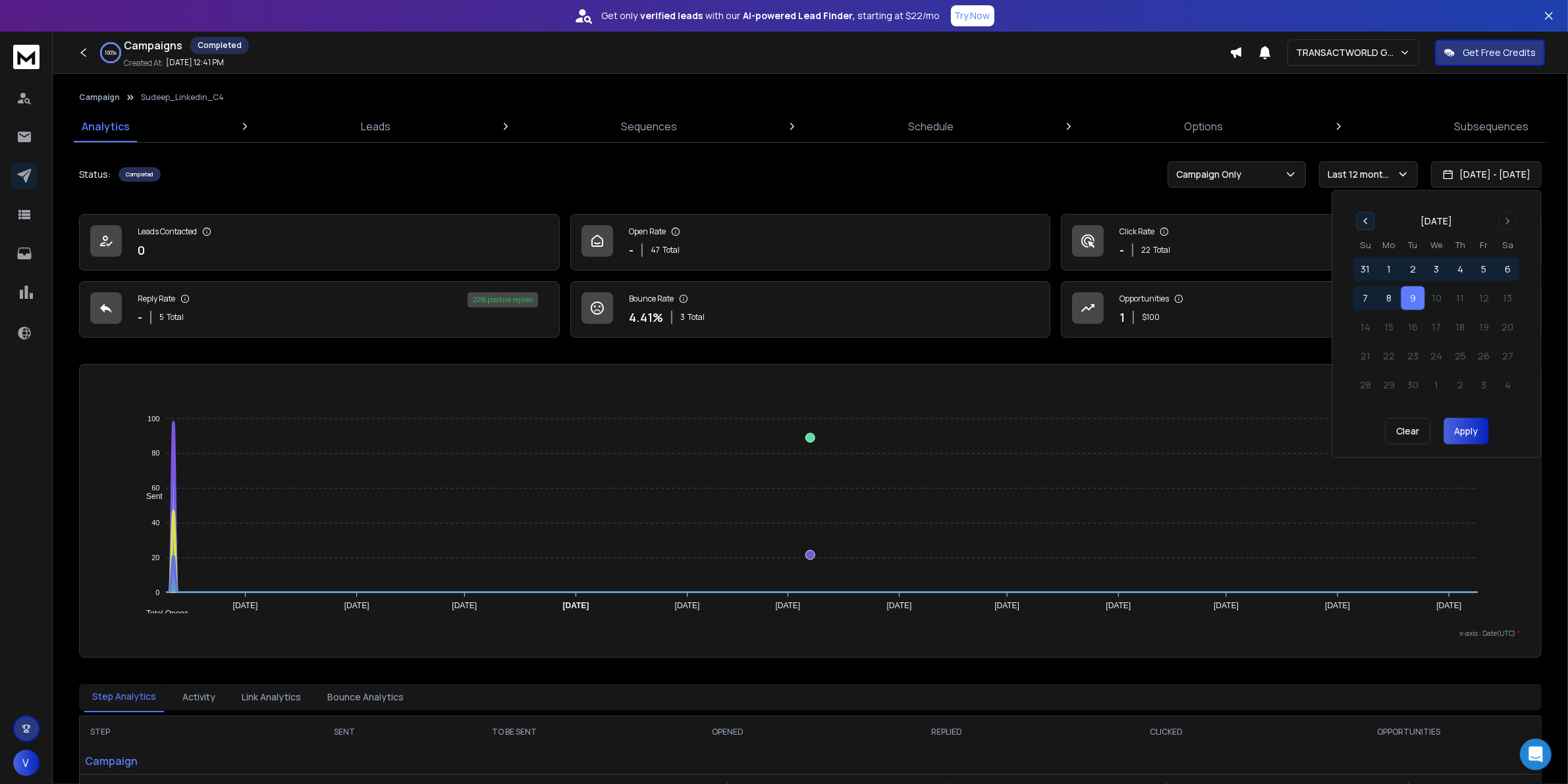
click at [1363, 218] on icon "Go to previous month" at bounding box center [1366, 221] width 11 height 11
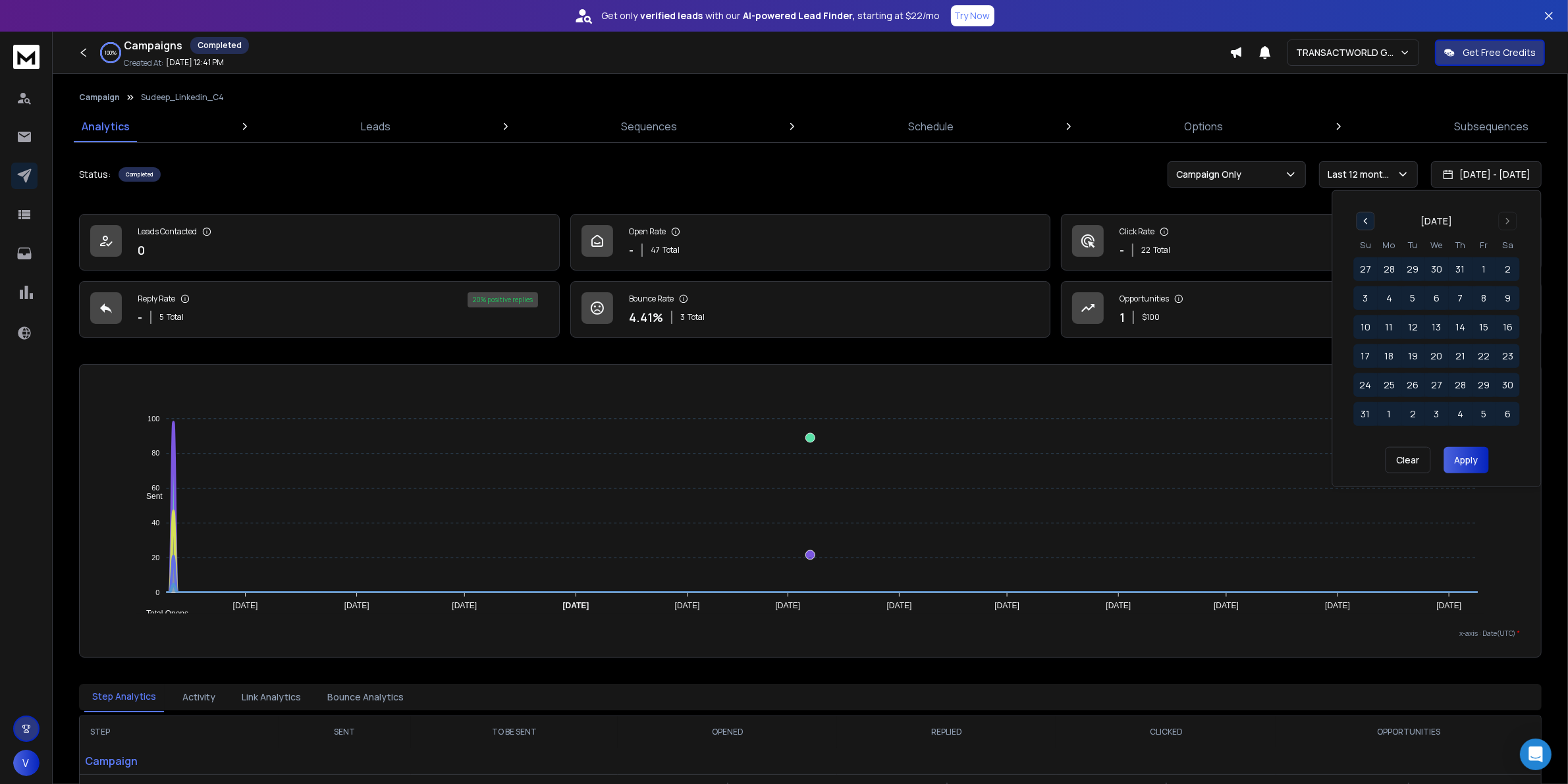
click at [1363, 218] on icon "Go to previous month" at bounding box center [1366, 221] width 11 height 11
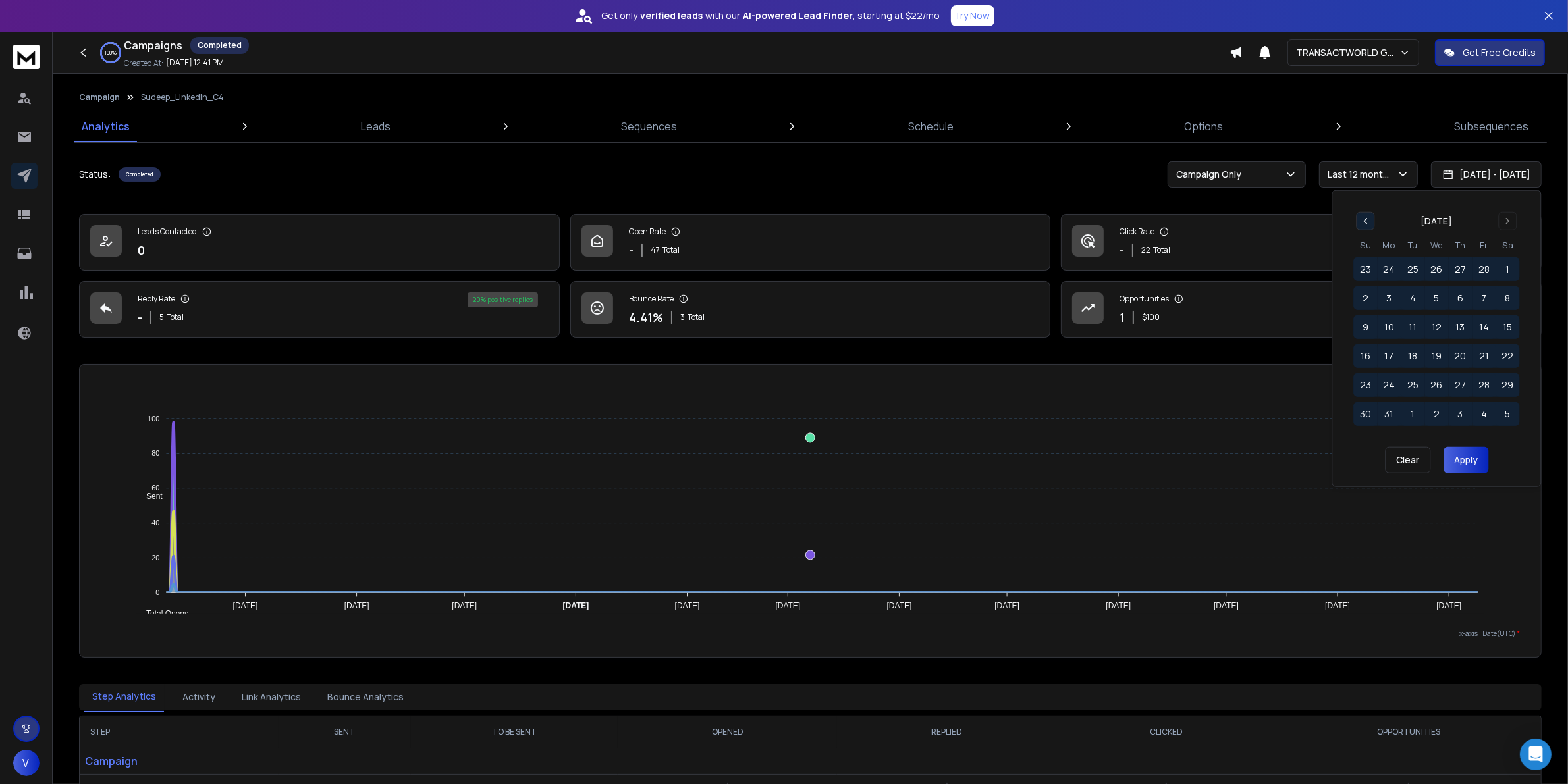
click at [1363, 218] on icon "Go to previous month" at bounding box center [1366, 221] width 11 height 11
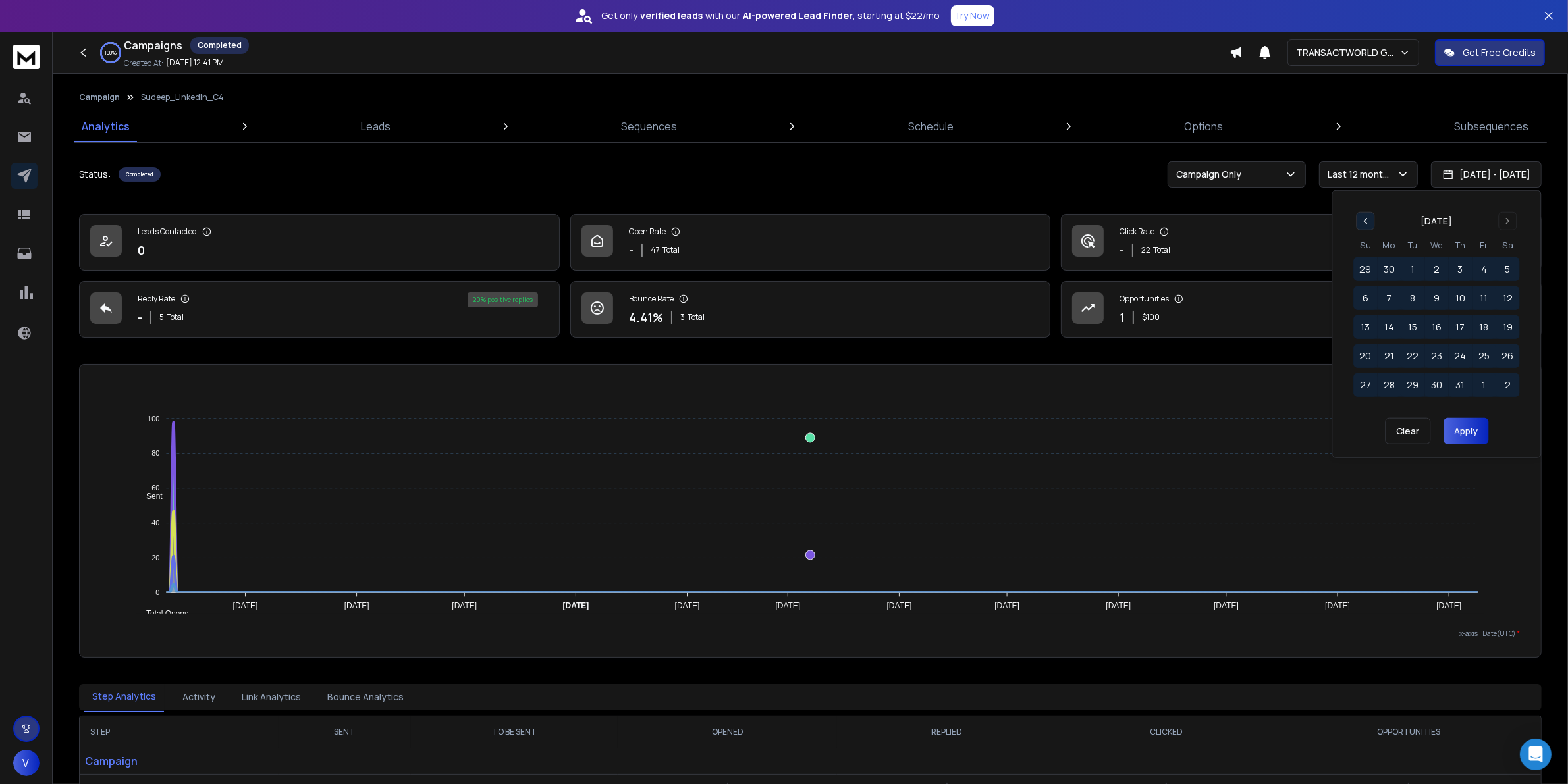
click at [1363, 218] on icon "Go to previous month" at bounding box center [1366, 221] width 11 height 11
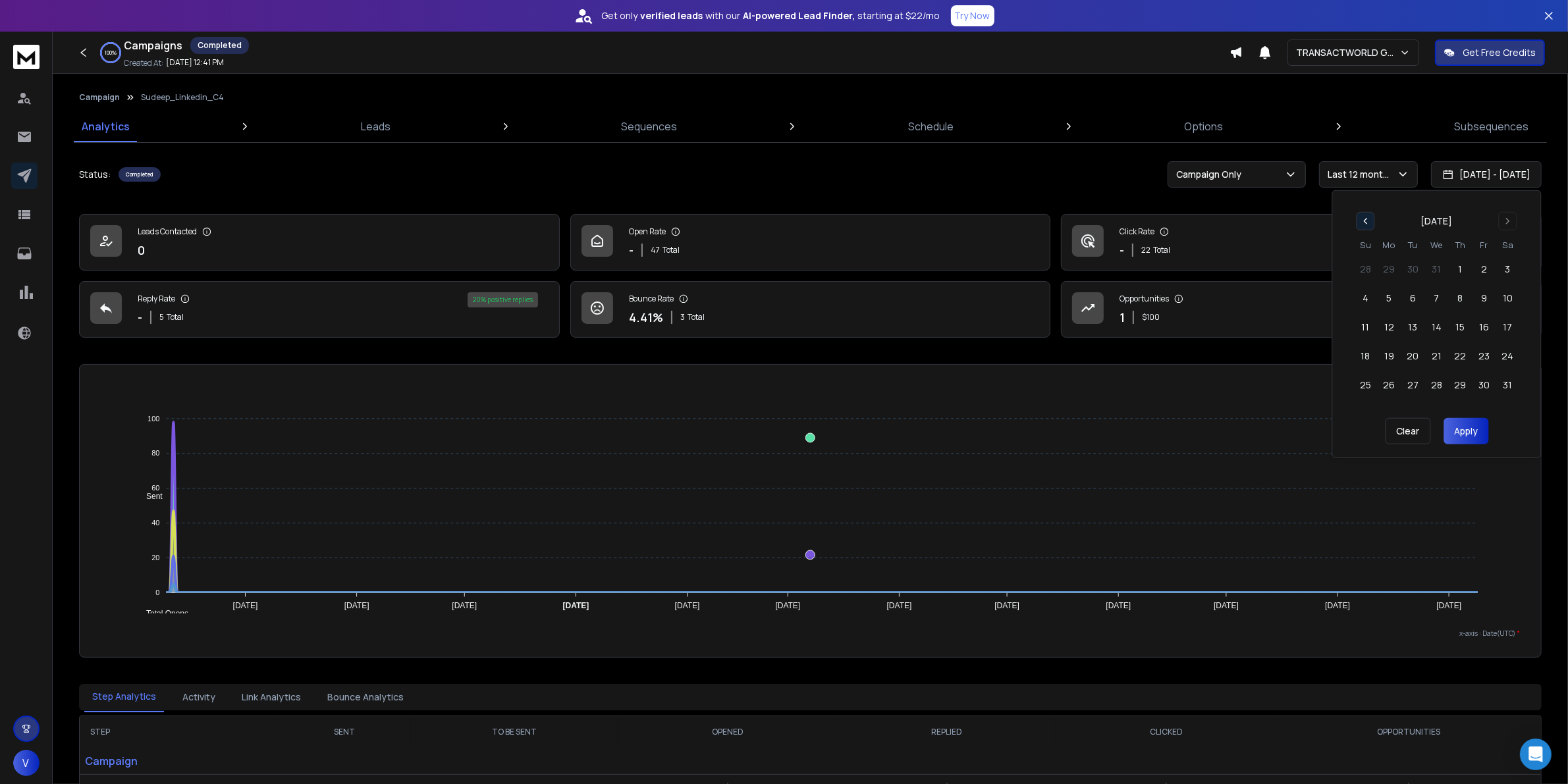
click at [1363, 218] on icon "Go to previous month" at bounding box center [1366, 221] width 11 height 11
drag, startPoint x: 1390, startPoint y: 265, endPoint x: 1426, endPoint y: 252, distance: 38.3
click at [1390, 265] on button "1" at bounding box center [1389, 269] width 24 height 24
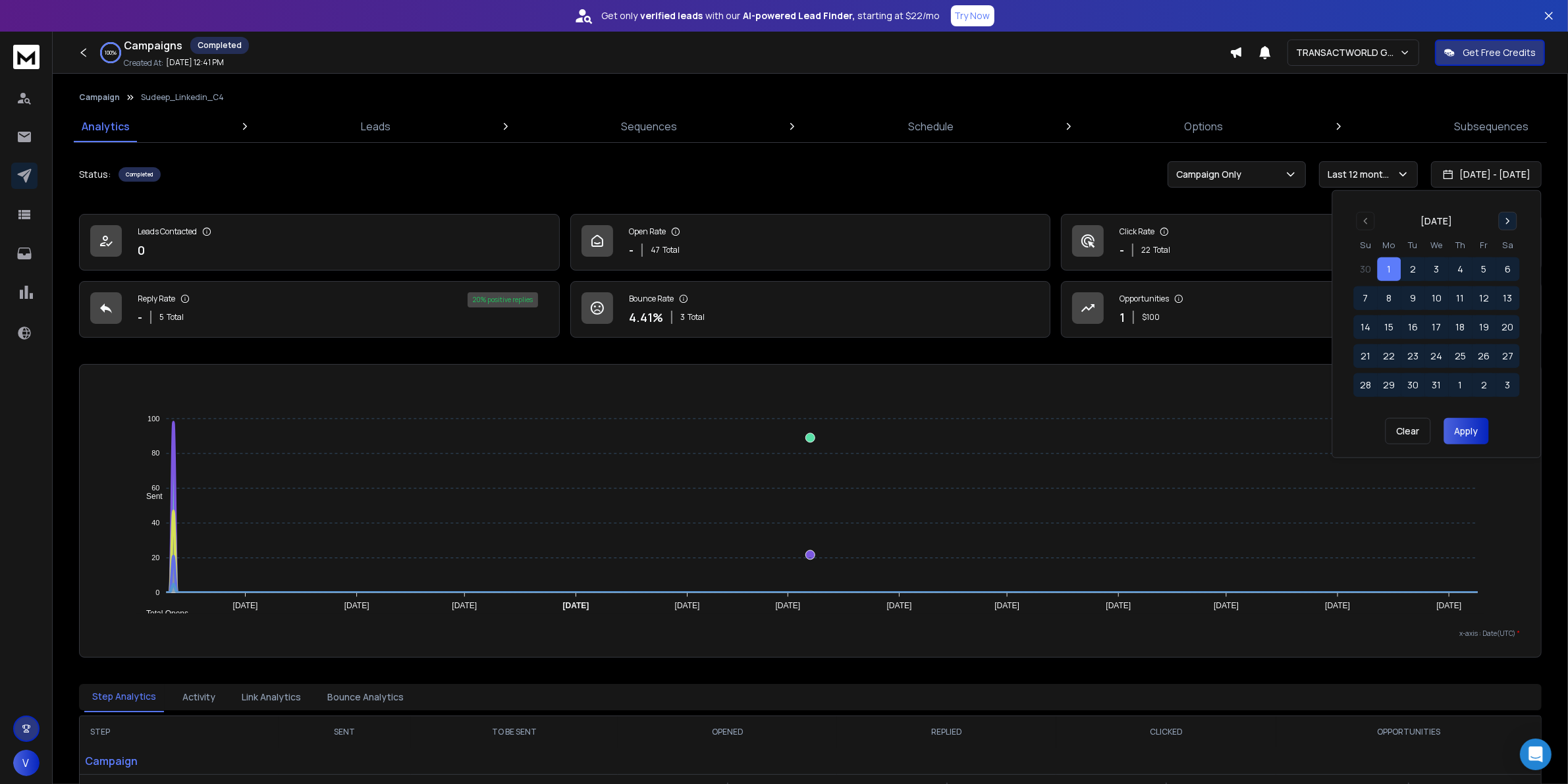
click at [1503, 221] on icon "Go to next month" at bounding box center [1508, 221] width 11 height 11
click at [1502, 380] on button "30" at bounding box center [1508, 385] width 24 height 24
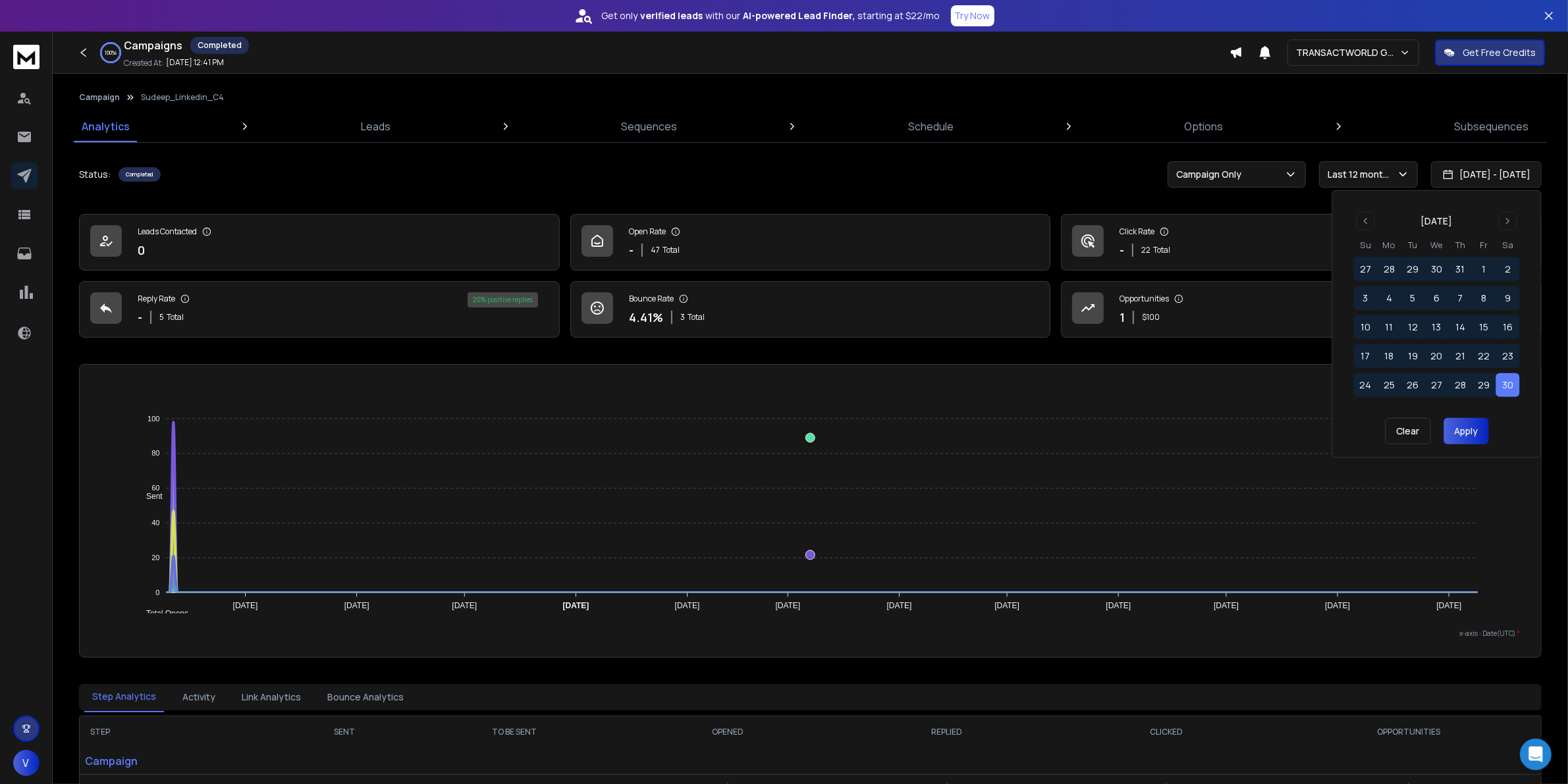
click at [1468, 435] on button "Apply" at bounding box center [1466, 431] width 45 height 26
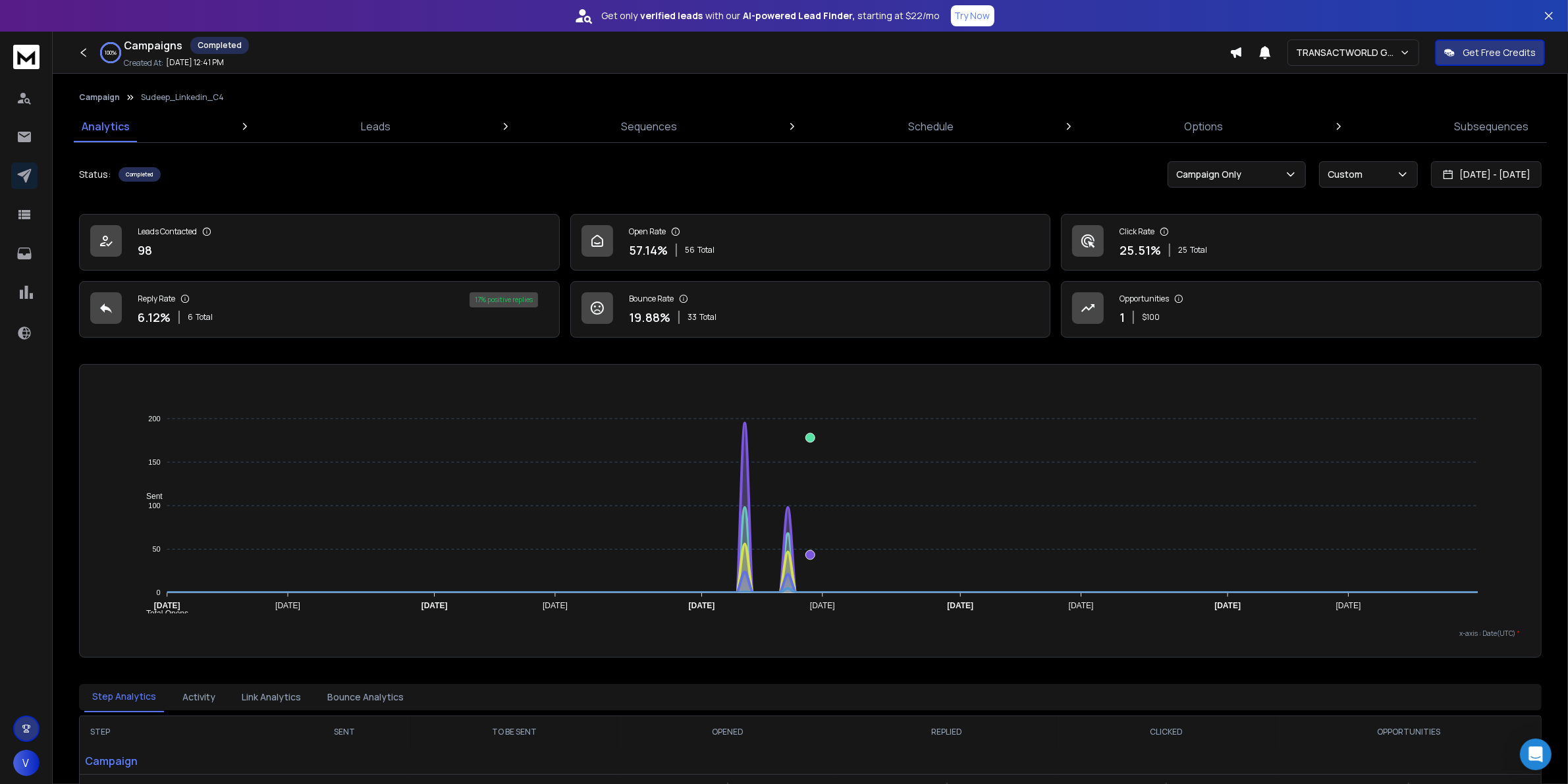
click at [163, 300] on p "Reply Rate" at bounding box center [156, 299] width 37 height 11
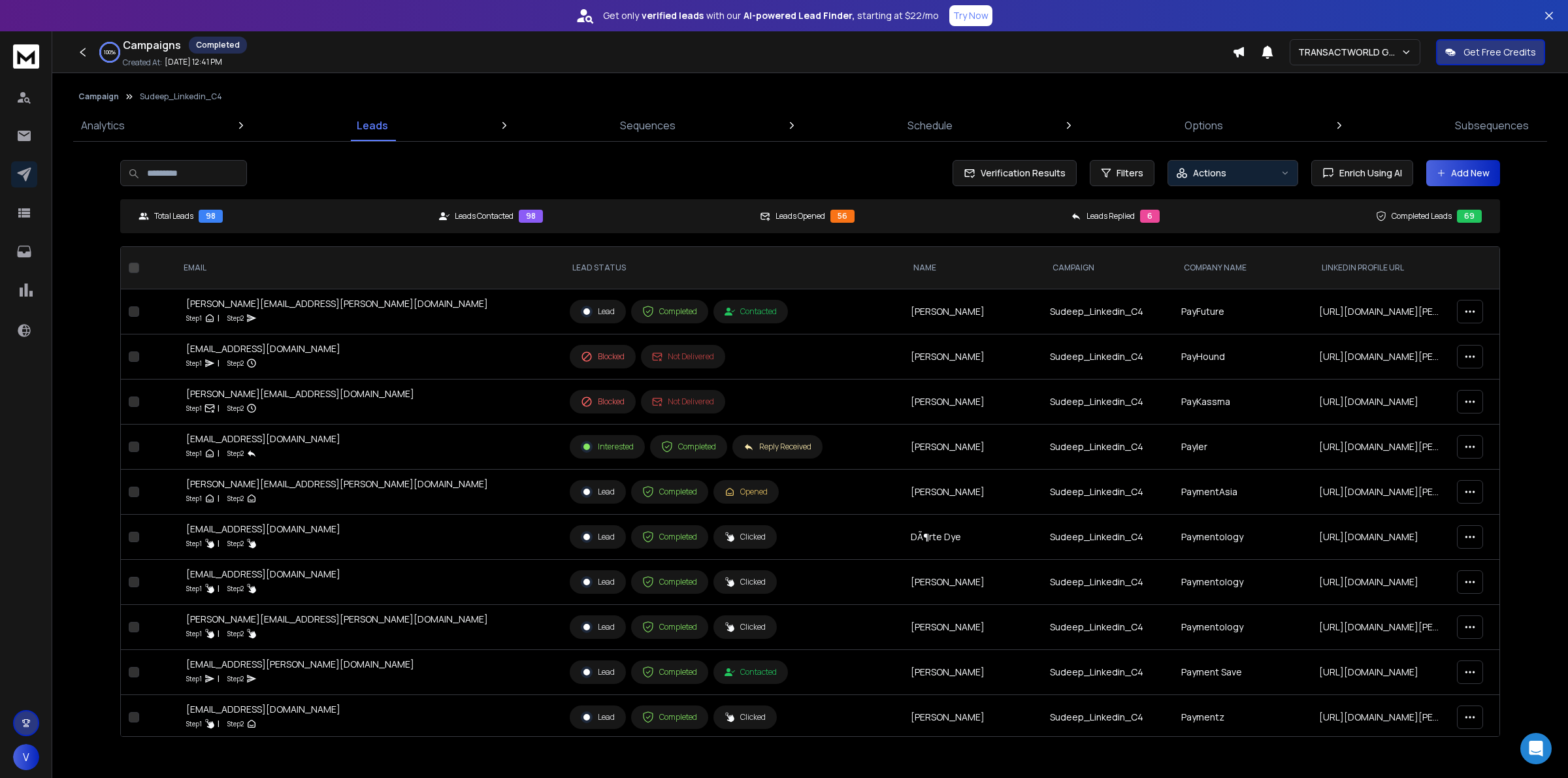
click at [1205, 173] on p "Actions" at bounding box center [1209, 173] width 34 height 13
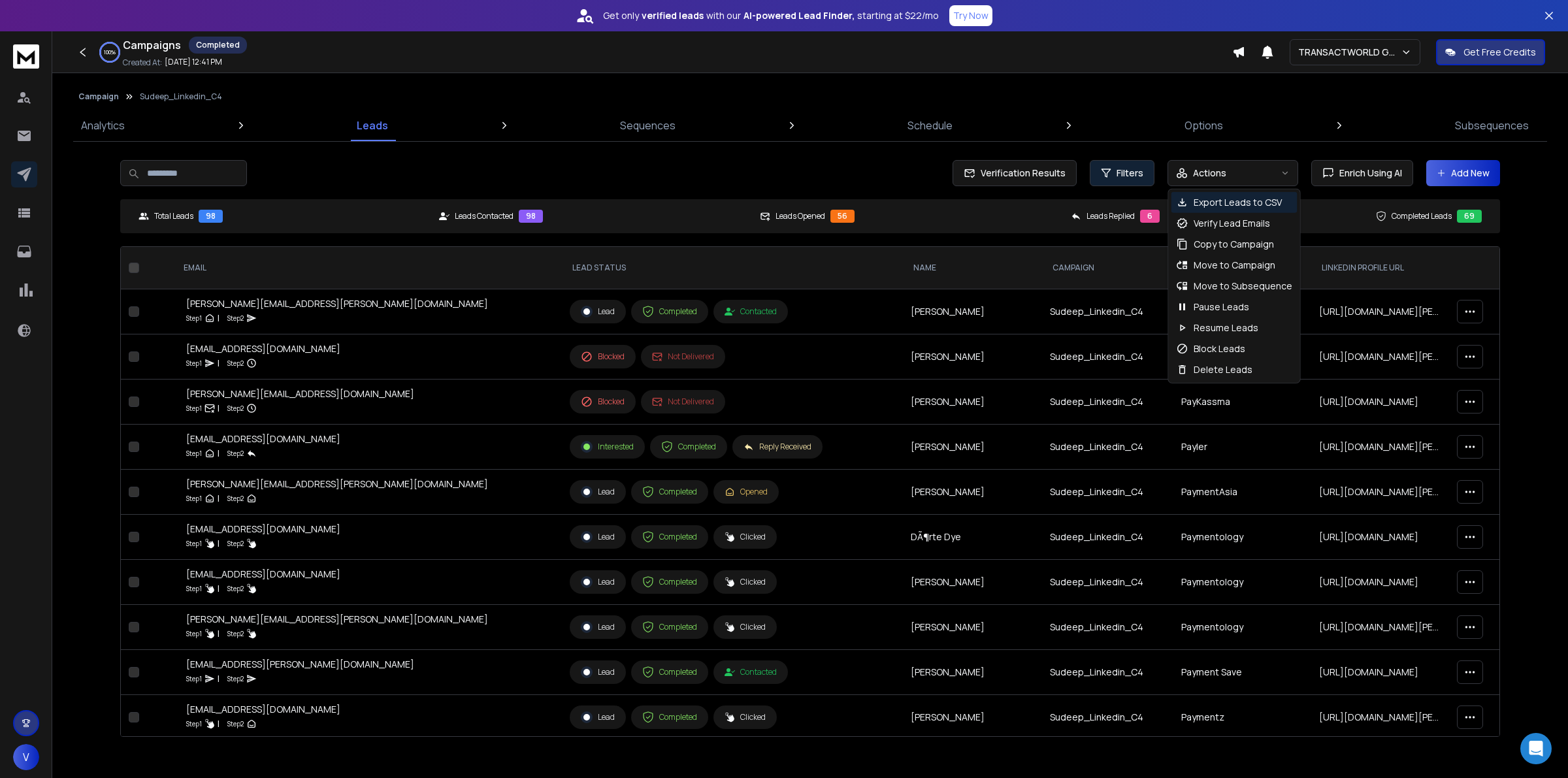
click at [1122, 174] on span "Filters" at bounding box center [1130, 173] width 27 height 13
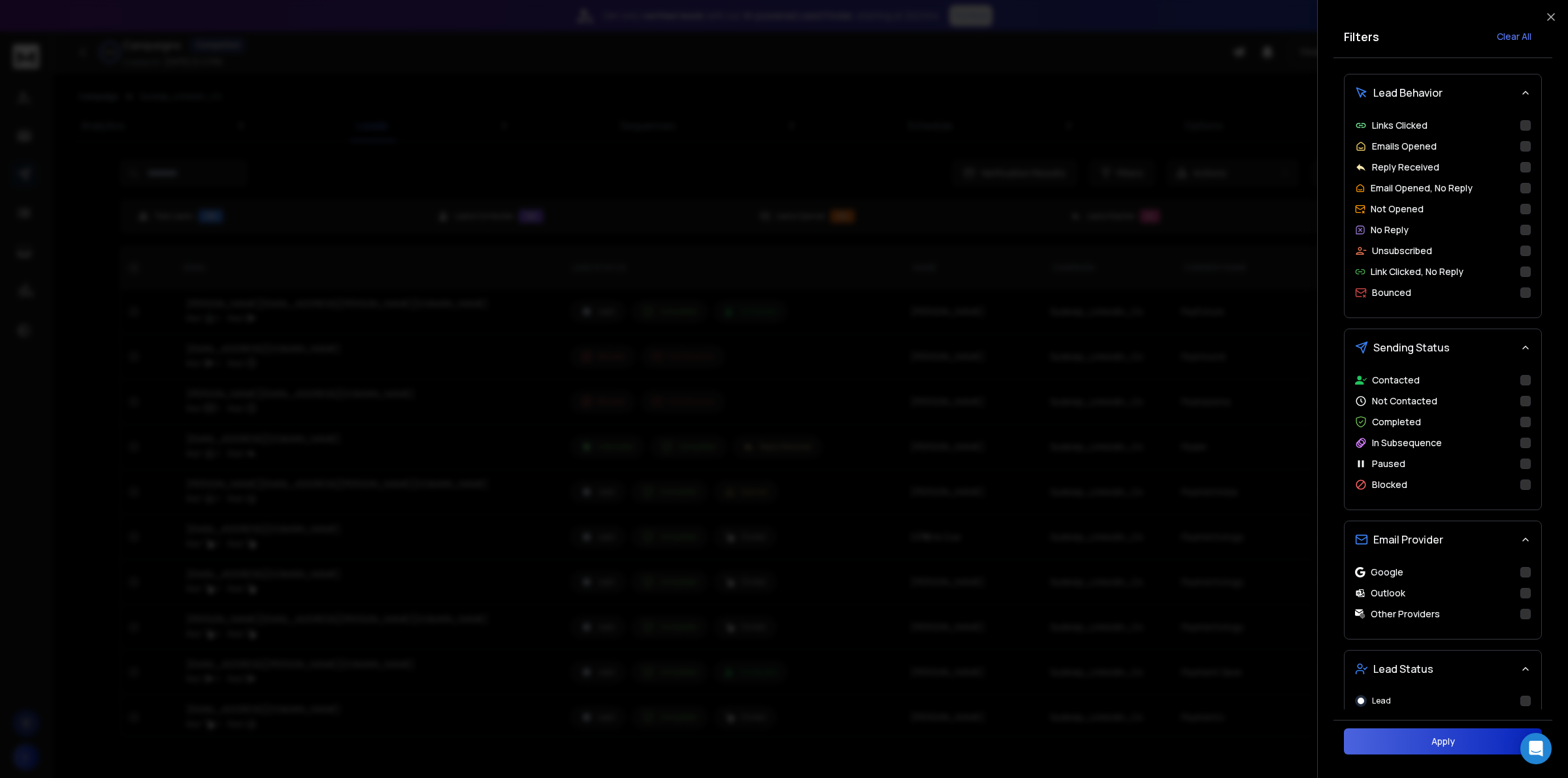
click at [1520, 165] on button "Reply Received" at bounding box center [1525, 167] width 11 height 11
click at [1415, 735] on button "Apply" at bounding box center [1443, 741] width 198 height 26
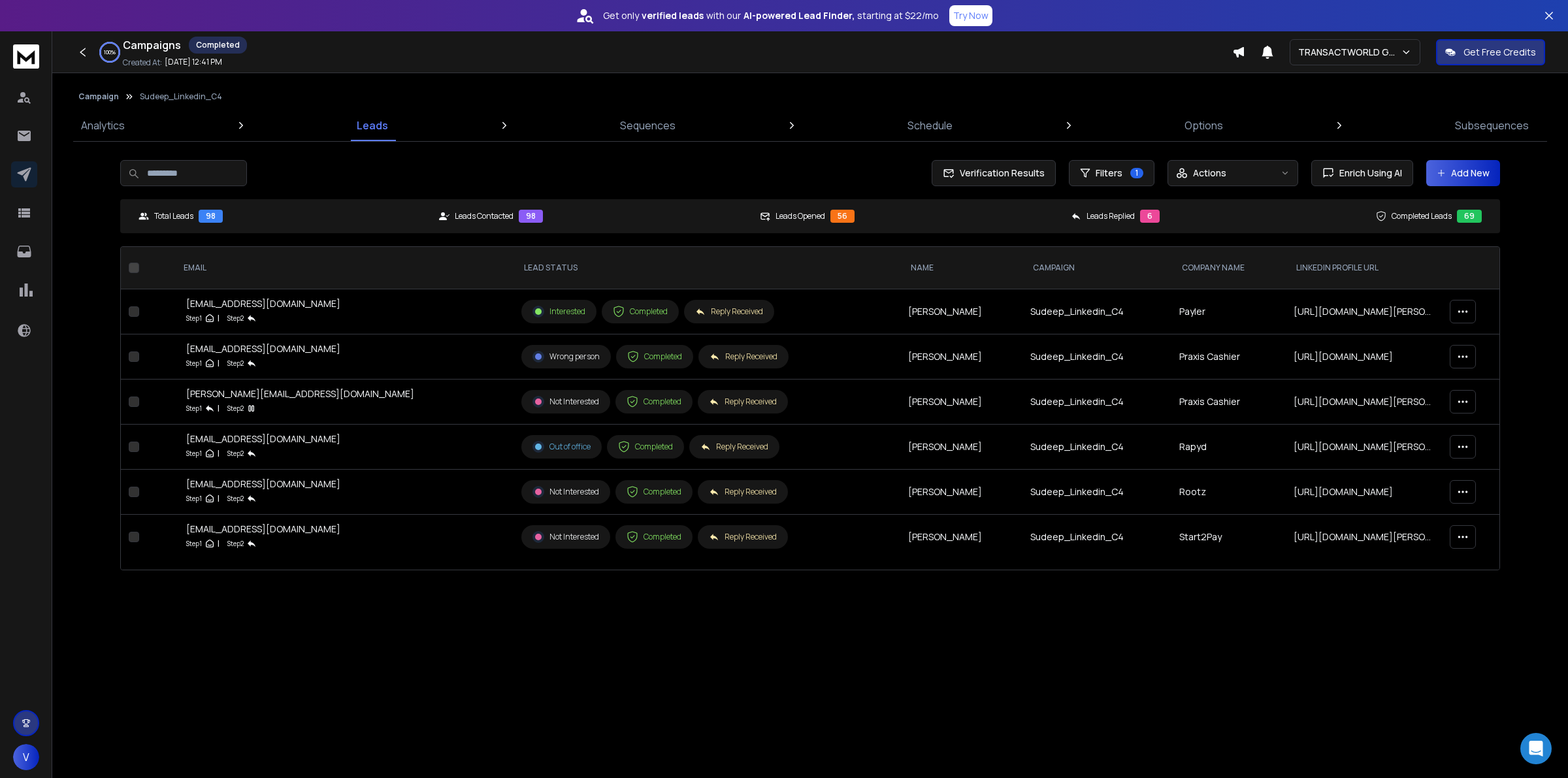
click at [252, 305] on div "ikorobova@payler.com" at bounding box center [263, 304] width 154 height 13
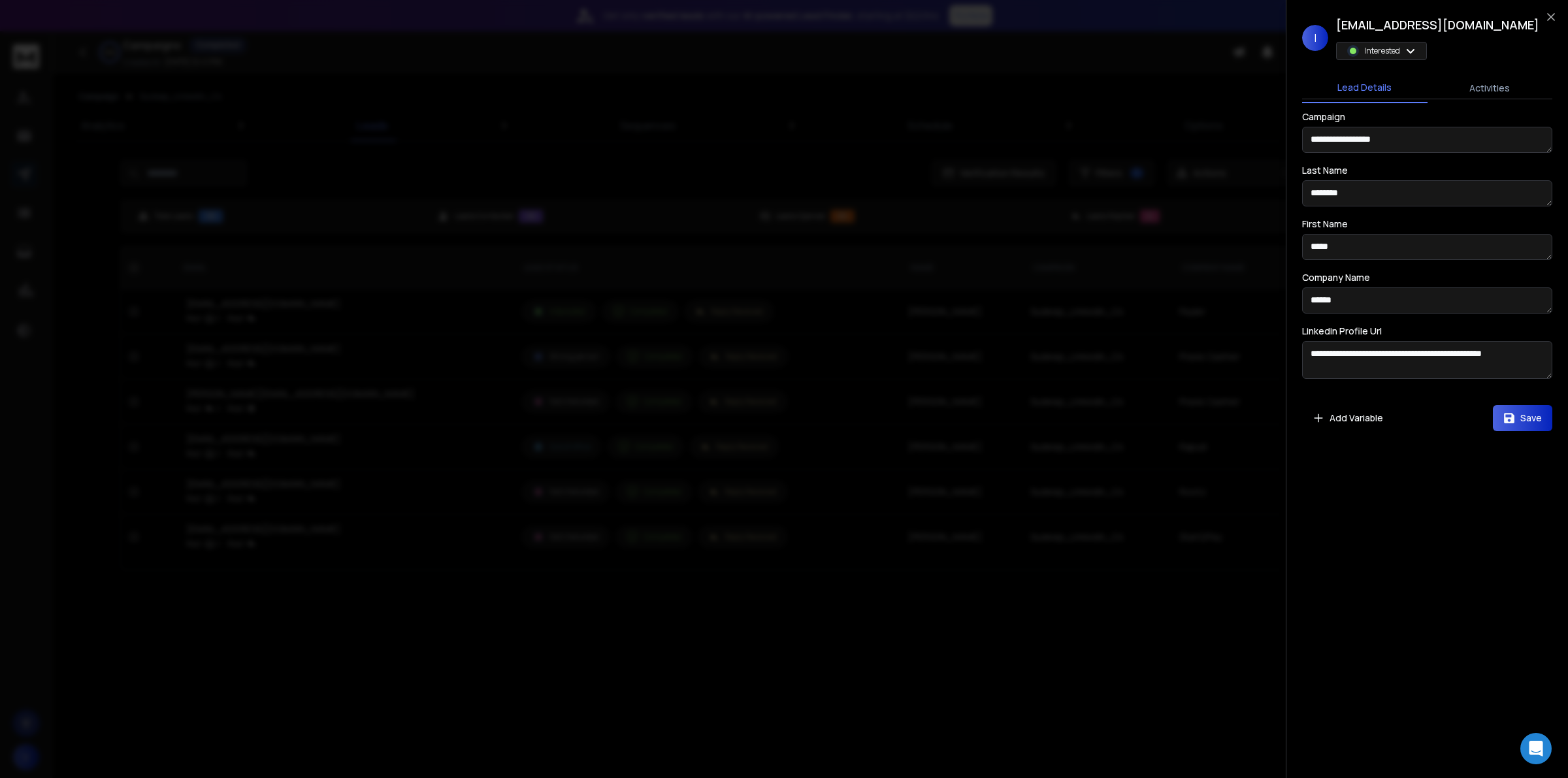
click at [1375, 351] on textarea "**********" at bounding box center [1426, 360] width 250 height 38
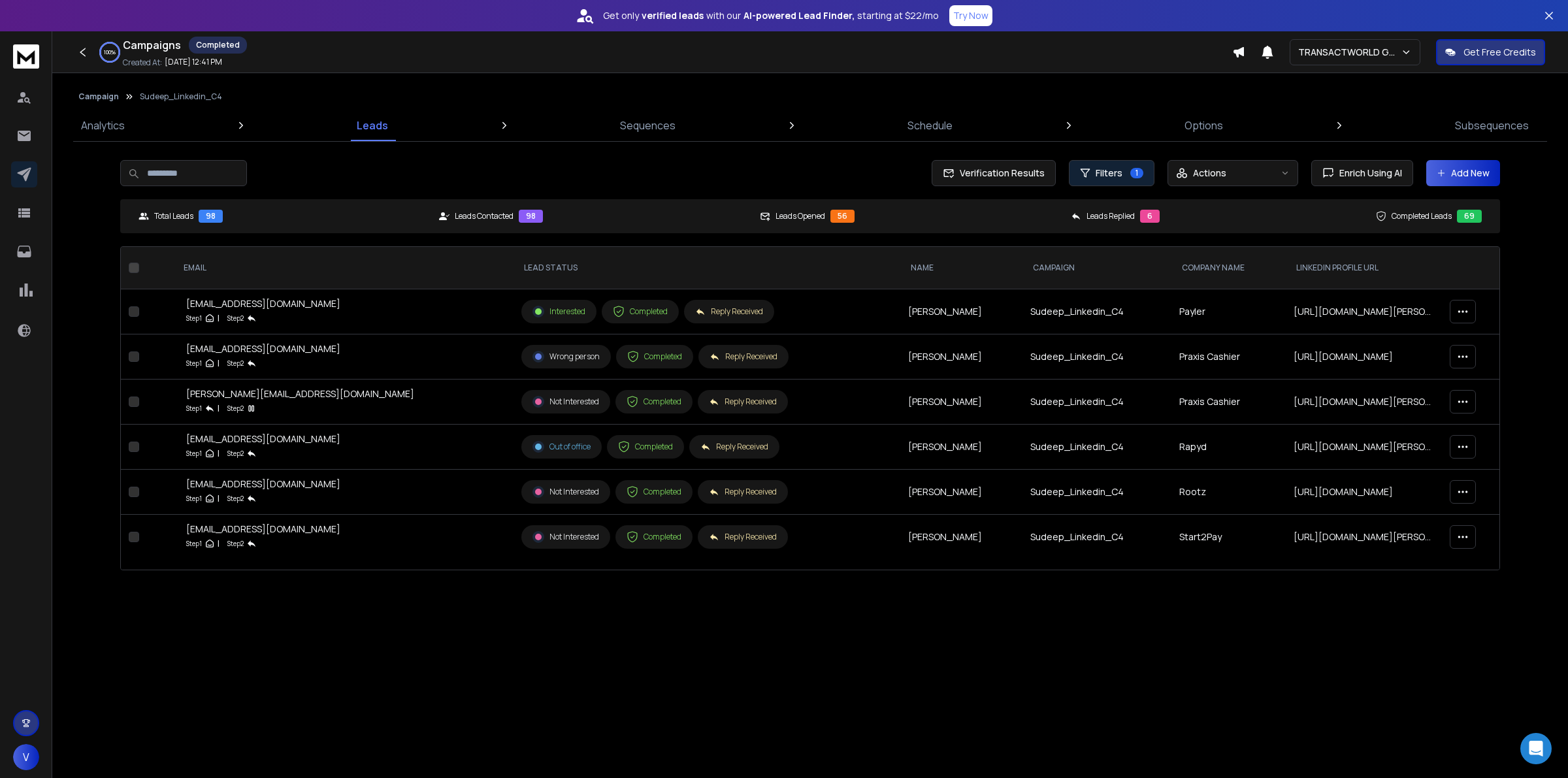
click at [1112, 176] on span "Filters" at bounding box center [1108, 173] width 27 height 13
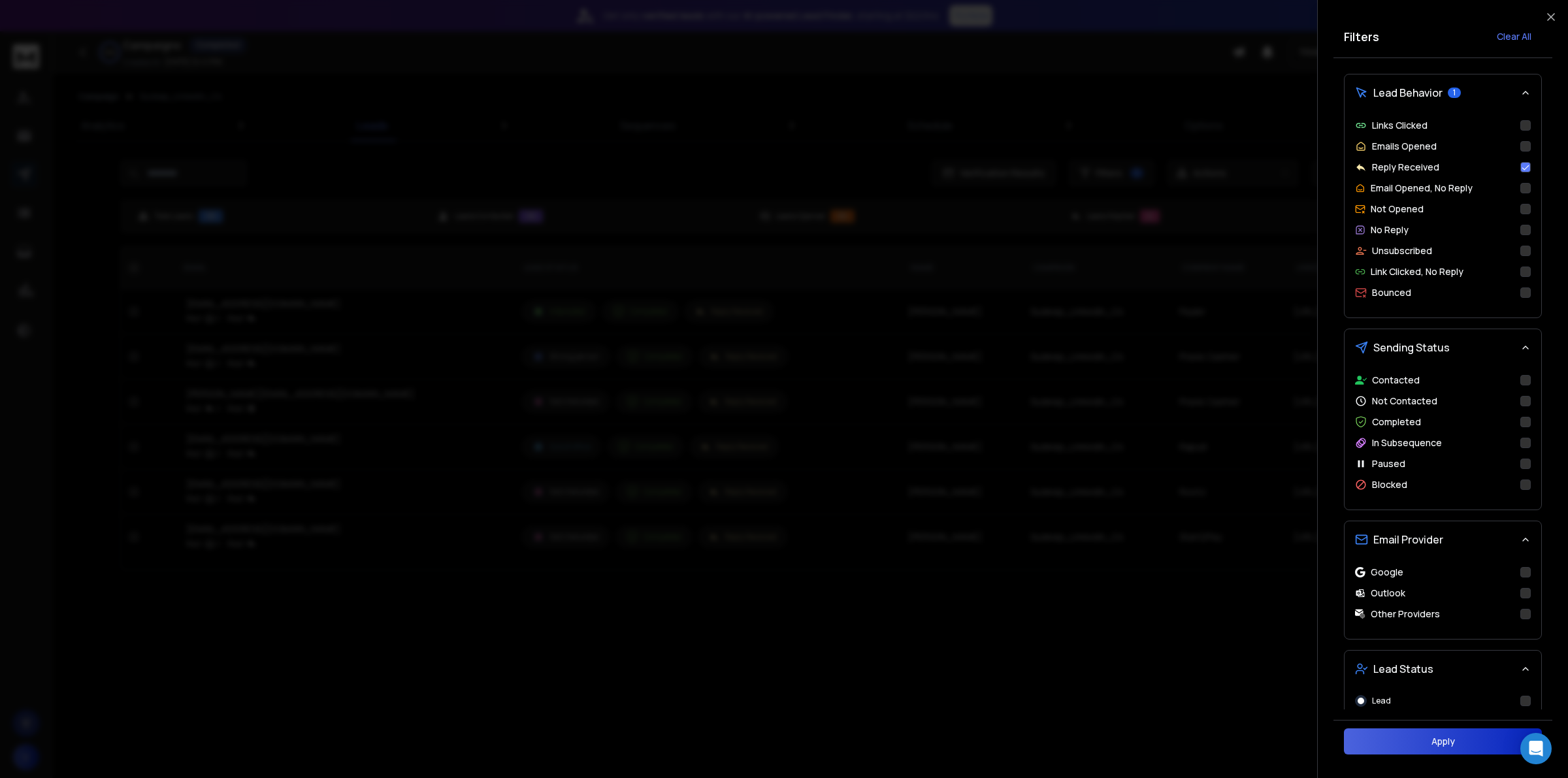
click at [1520, 167] on button "Reply Received" at bounding box center [1525, 167] width 11 height 11
click at [1520, 148] on button "Emails Opened" at bounding box center [1525, 146] width 11 height 11
click at [1449, 732] on button "Apply" at bounding box center [1443, 741] width 198 height 26
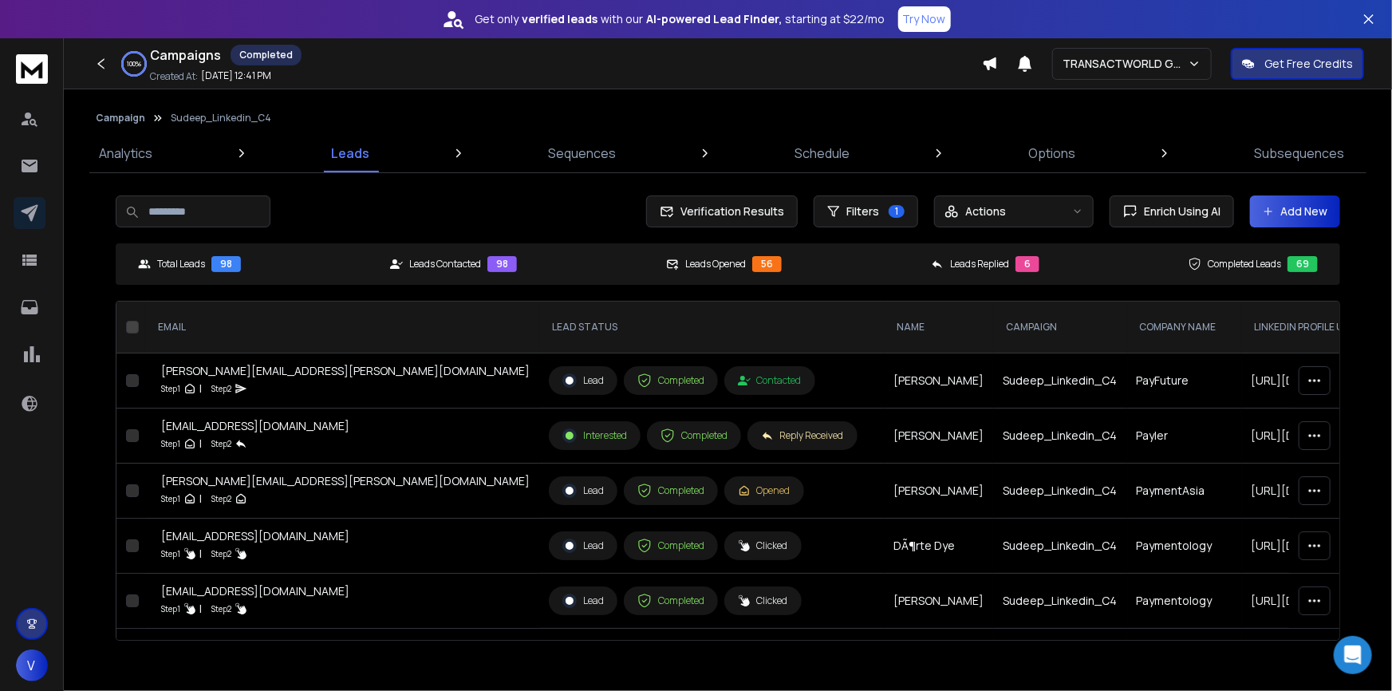
drag, startPoint x: 1879, startPoint y: 0, endPoint x: 95, endPoint y: 390, distance: 1826.2
click at [96, 390] on div "Verification Results Filters 1 Actions Enrich Using AI Add New Total Leads 98 L…" at bounding box center [728, 409] width 1264 height 429
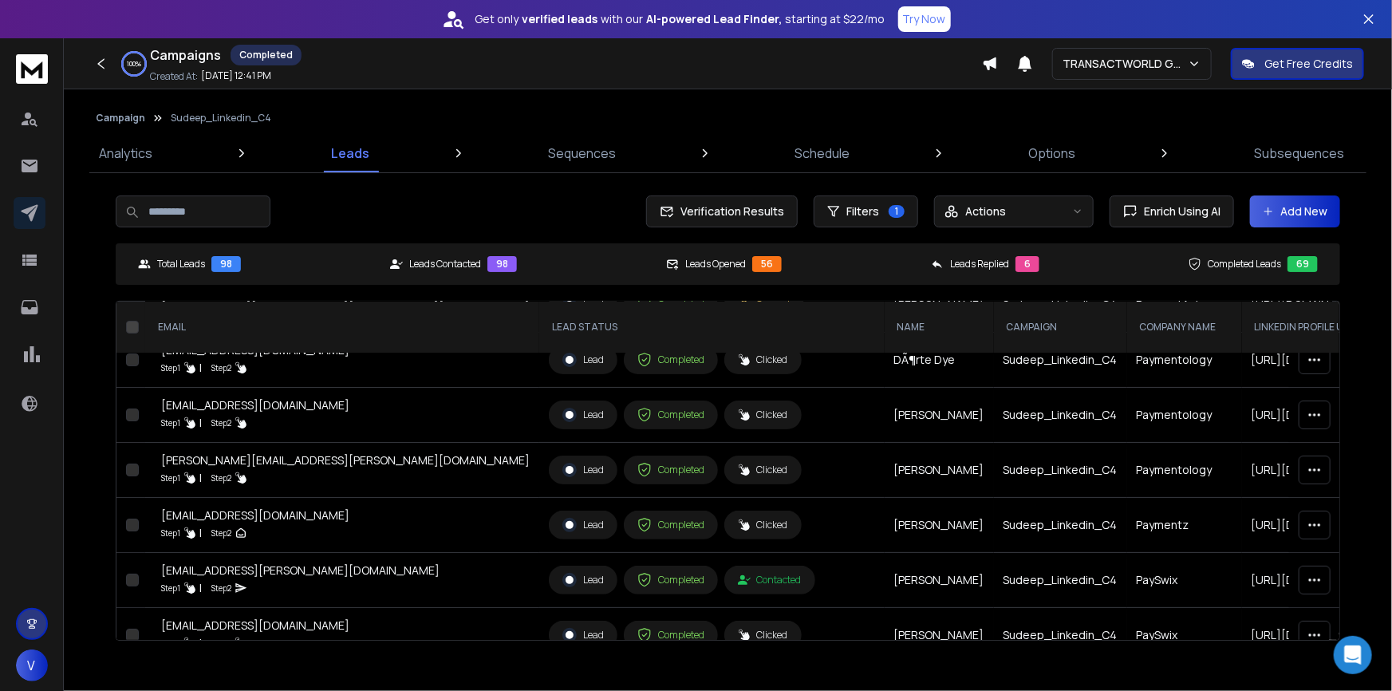
scroll to position [217, 0]
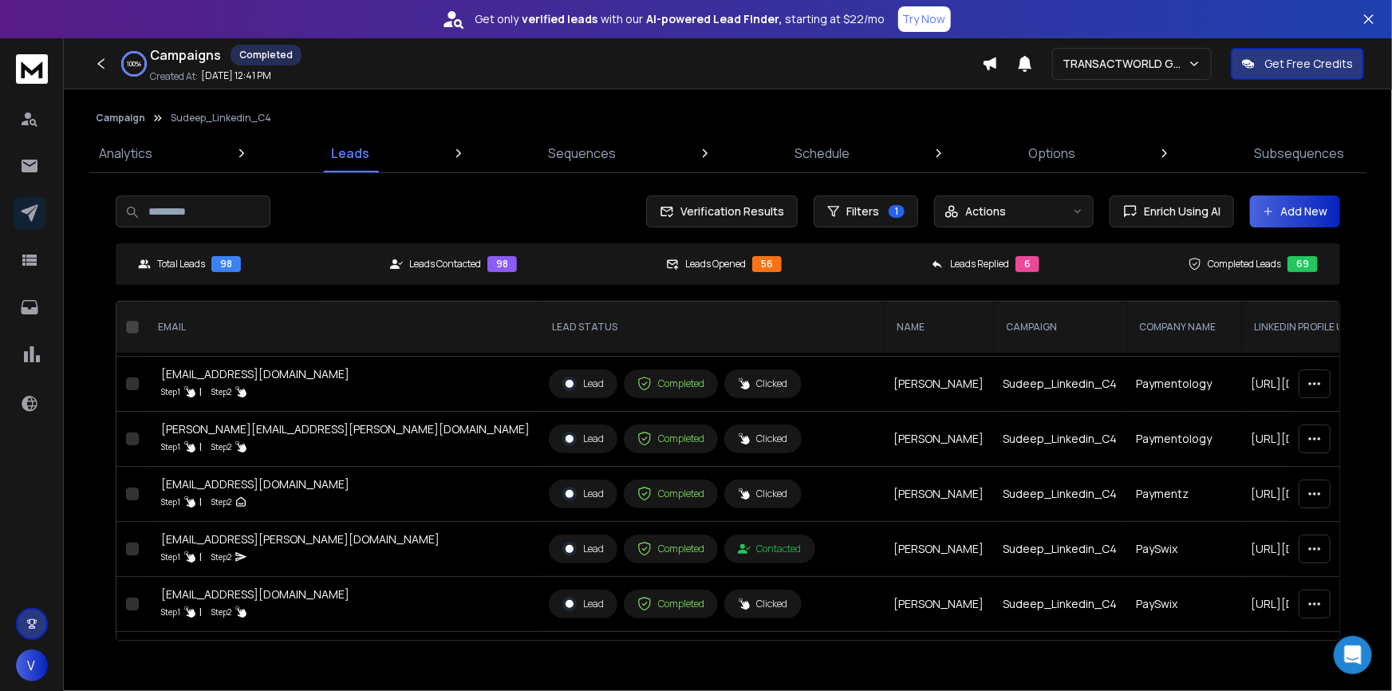
click at [313, 479] on div "faiyaz.sayed@paymentz.com" at bounding box center [255, 484] width 188 height 16
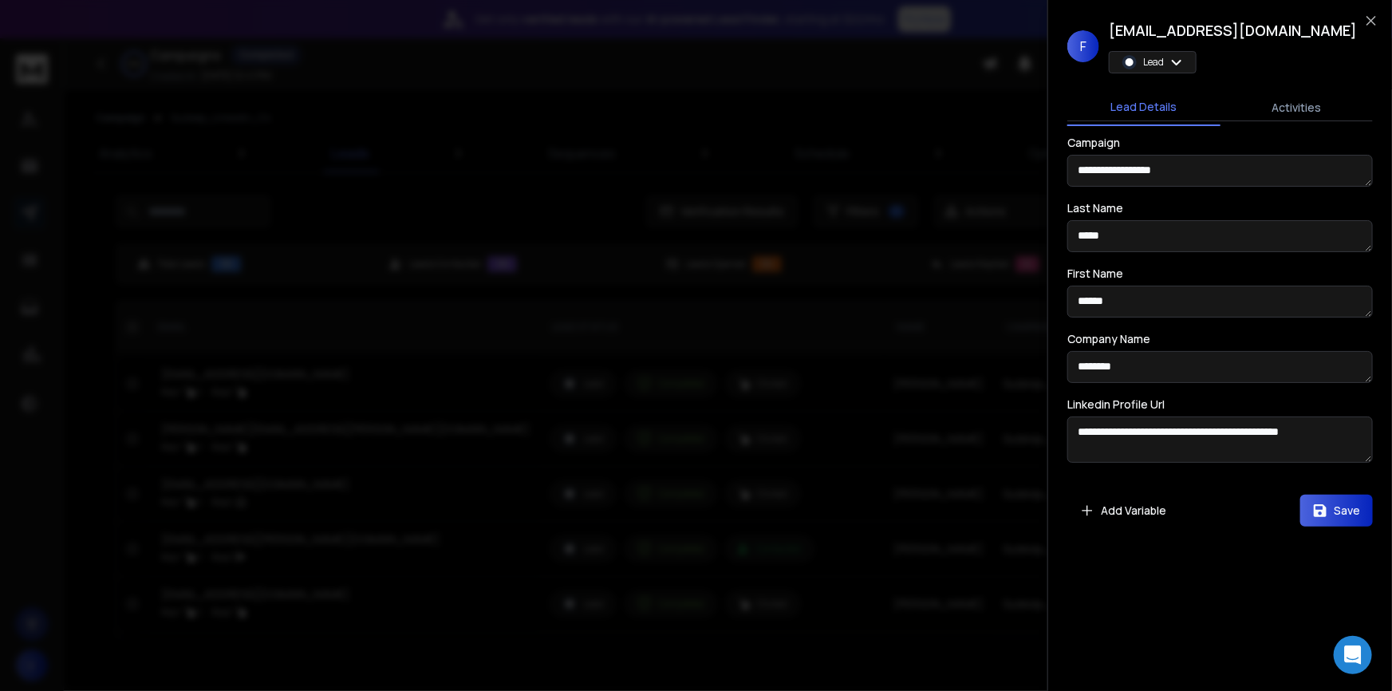
click at [1273, 103] on button "Activities" at bounding box center [1296, 107] width 153 height 35
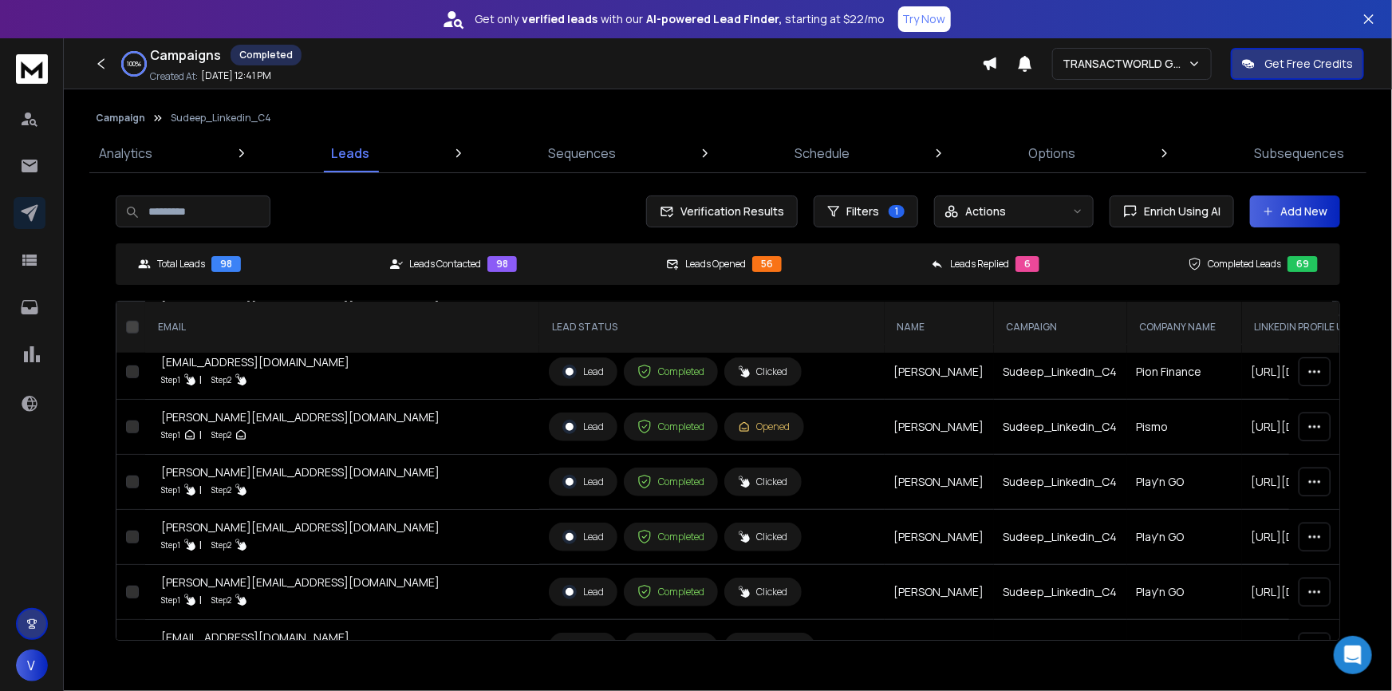
scroll to position [652, 0]
